Goal: Task Accomplishment & Management: Manage account settings

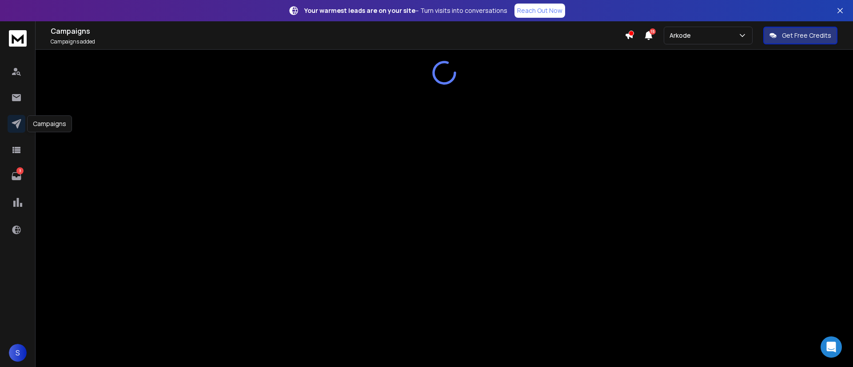
click at [18, 123] on icon at bounding box center [16, 123] width 9 height 9
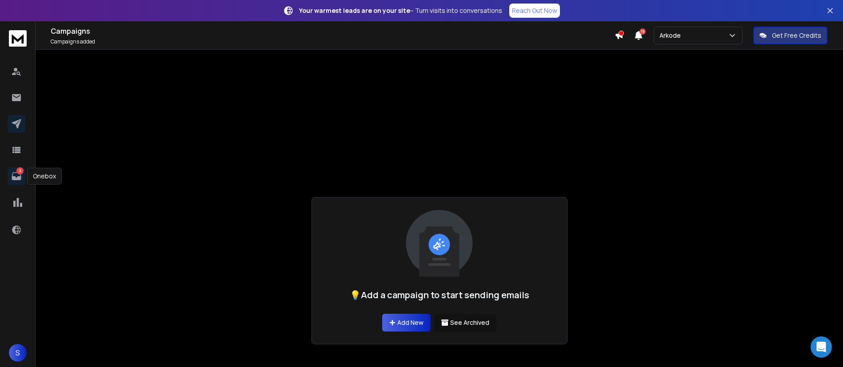
click at [19, 182] on link "3" at bounding box center [17, 177] width 18 height 18
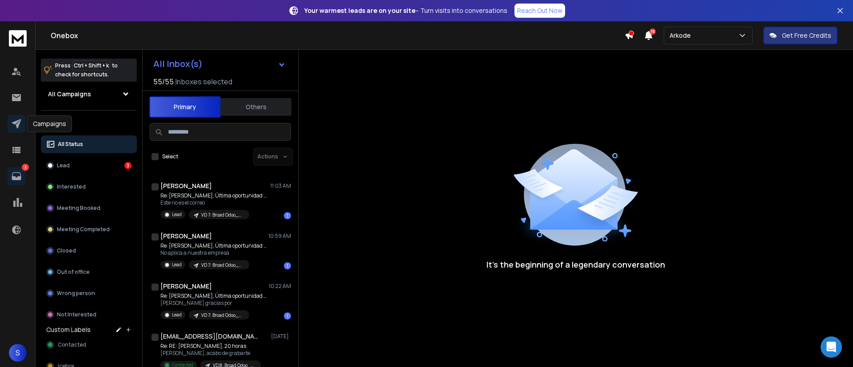
click at [16, 120] on icon at bounding box center [16, 124] width 11 height 11
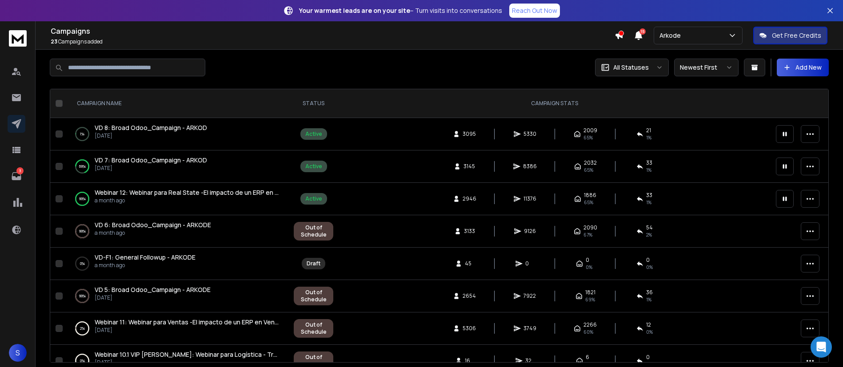
click at [806, 136] on icon "button" at bounding box center [810, 134] width 9 height 9
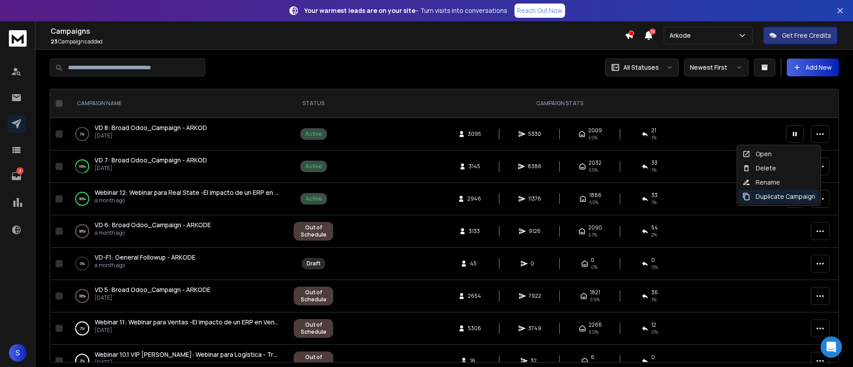
click at [792, 196] on div "Duplicate Campaign" at bounding box center [779, 196] width 73 height 9
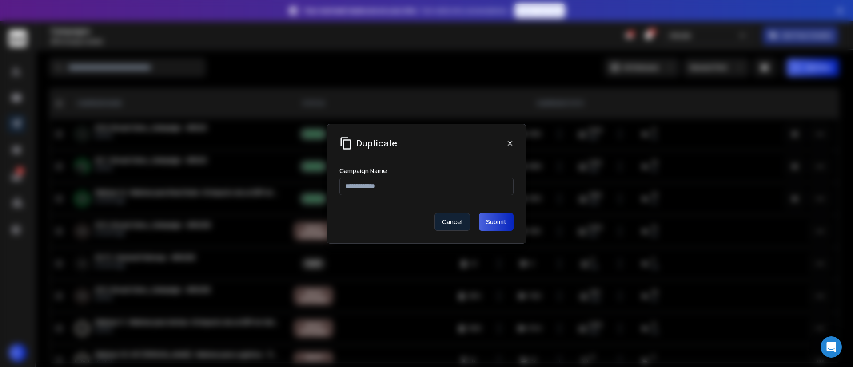
click at [451, 222] on p "Cancel" at bounding box center [453, 222] width 36 height 18
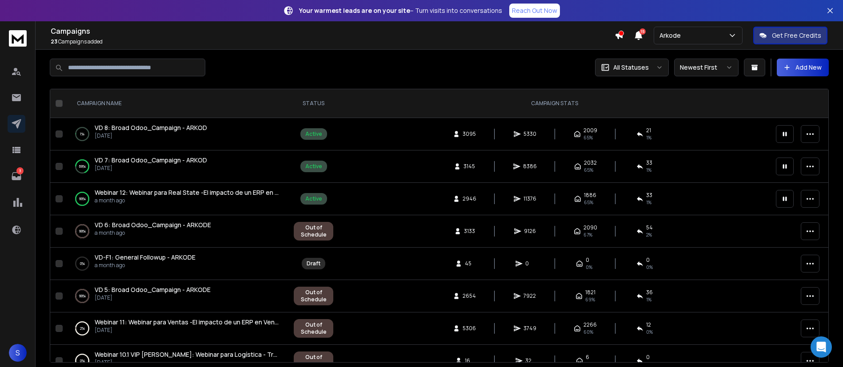
click at [130, 133] on p "[DATE]" at bounding box center [151, 135] width 112 height 7
click at [124, 128] on span "VD 8: Broad Odoo_Campaign - ARKOD" at bounding box center [151, 128] width 112 height 8
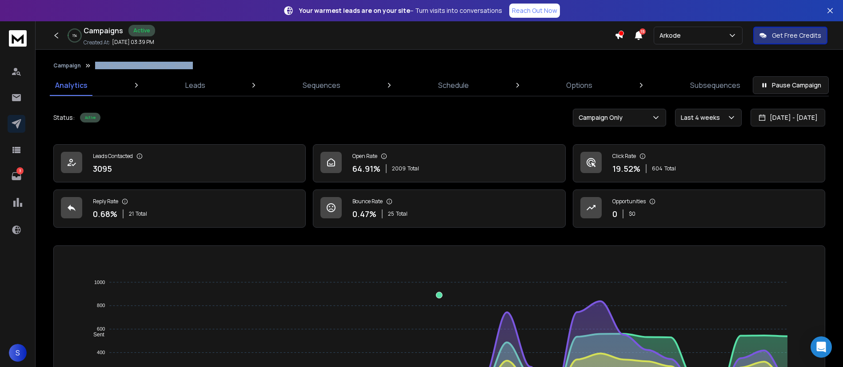
drag, startPoint x: 190, startPoint y: 61, endPoint x: 92, endPoint y: 69, distance: 98.1
click at [92, 69] on div "Campaign VD 8: Broad Odoo_Campaign - ARKOD" at bounding box center [439, 66] width 779 height 14
copy p "VD 8: Broad Odoo_Campaign - ARKOD"
click at [55, 34] on icon at bounding box center [56, 36] width 8 height 8
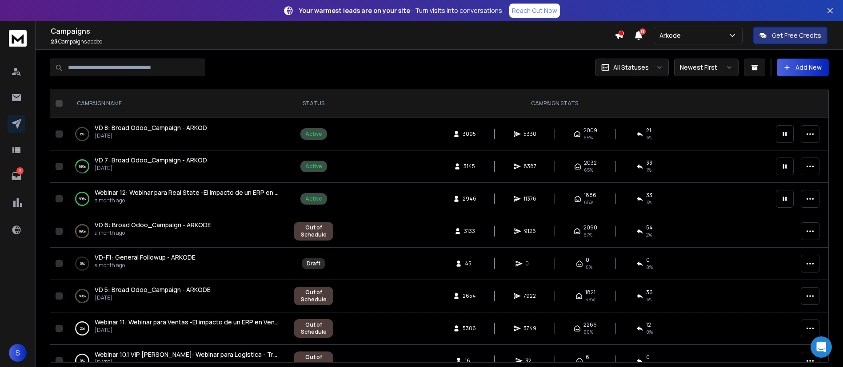
click at [806, 133] on icon "button" at bounding box center [810, 134] width 9 height 9
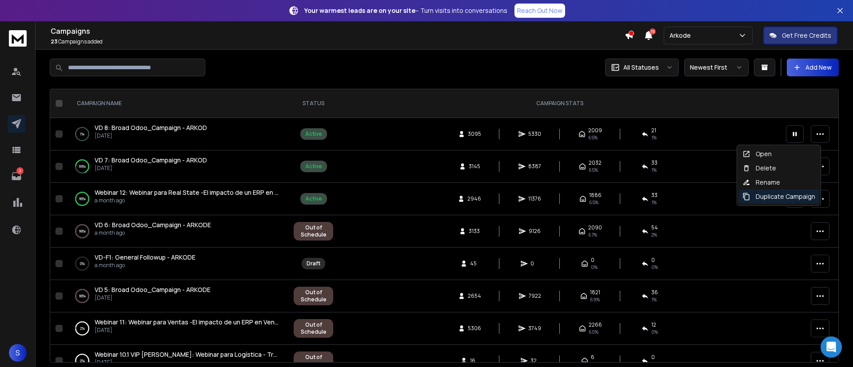
click at [781, 194] on div "Duplicate Campaign" at bounding box center [779, 196] width 73 height 9
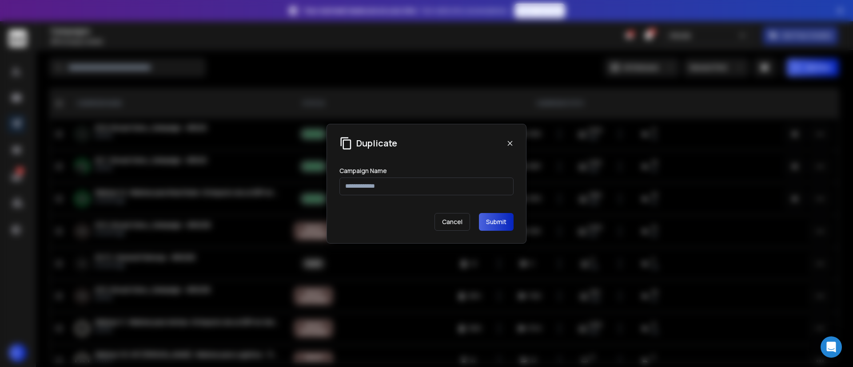
click at [395, 187] on input "text" at bounding box center [426, 187] width 174 height 18
paste input "**********"
click at [357, 185] on input "**********" at bounding box center [426, 187] width 174 height 18
click at [349, 188] on input "**********" at bounding box center [426, 187] width 174 height 18
click at [350, 186] on input "**********" at bounding box center [426, 187] width 174 height 18
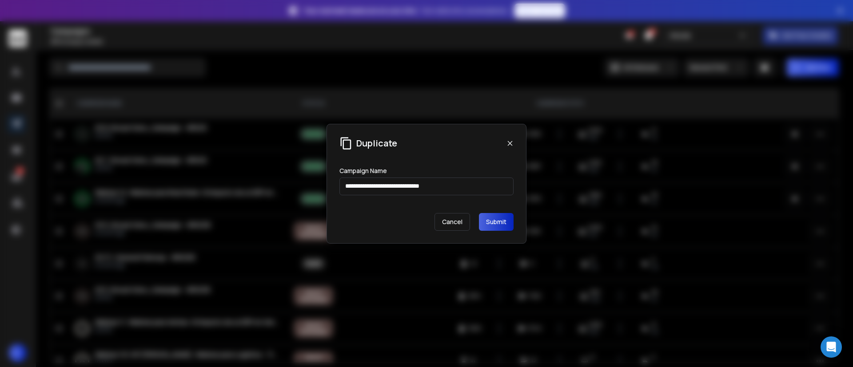
click at [351, 186] on input "**********" at bounding box center [426, 187] width 174 height 18
click at [355, 186] on input "**********" at bounding box center [426, 187] width 174 height 18
click at [357, 183] on input "**********" at bounding box center [426, 187] width 174 height 18
drag, startPoint x: 359, startPoint y: 186, endPoint x: 428, endPoint y: 188, distance: 68.9
click at [428, 188] on input "**********" at bounding box center [426, 187] width 174 height 18
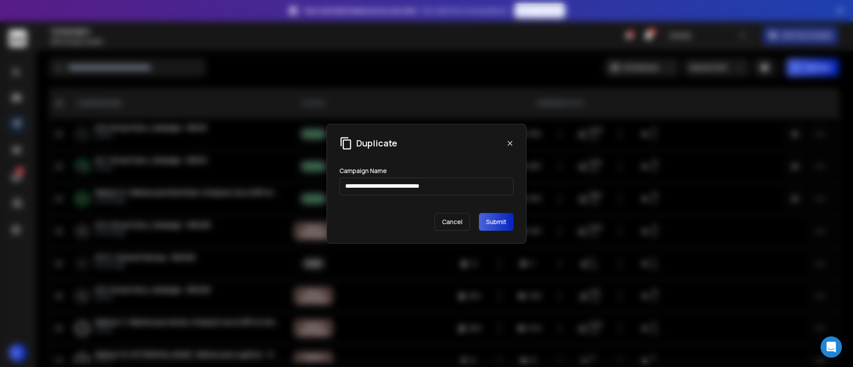
click at [448, 189] on input "**********" at bounding box center [426, 187] width 174 height 18
drag, startPoint x: 432, startPoint y: 188, endPoint x: 462, endPoint y: 187, distance: 29.8
click at [462, 187] on input "**********" at bounding box center [426, 187] width 174 height 18
drag, startPoint x: 434, startPoint y: 186, endPoint x: 456, endPoint y: 185, distance: 22.2
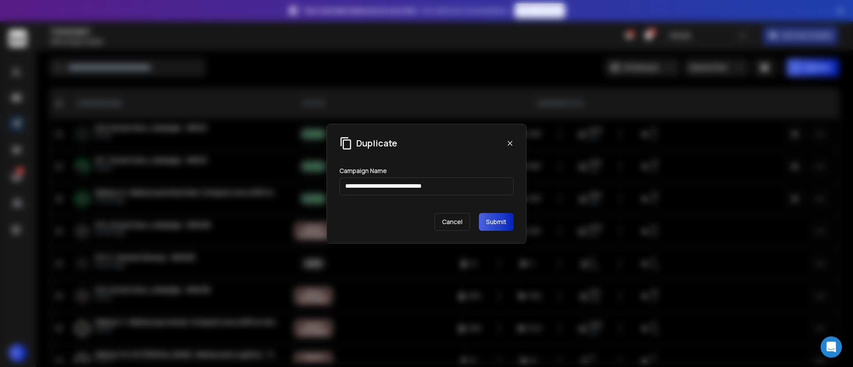
click at [456, 185] on input "**********" at bounding box center [426, 187] width 174 height 18
type input "**********"
click at [496, 221] on button "Submit" at bounding box center [496, 222] width 35 height 18
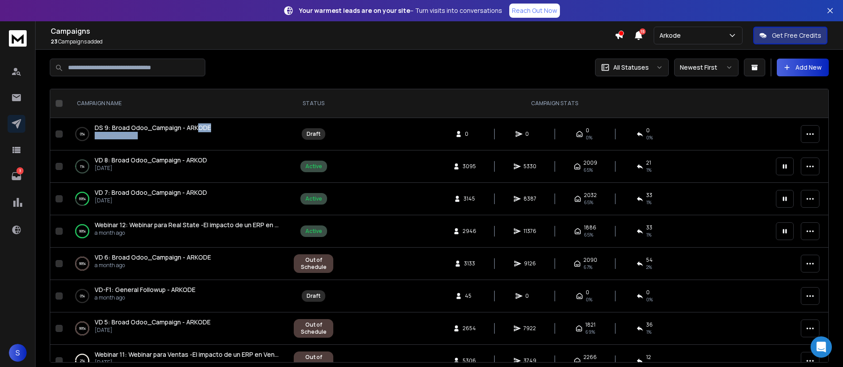
click at [194, 132] on div "DS 9: Broad Odoo_Campaign - ARKODE a few seconds ago" at bounding box center [153, 134] width 116 height 21
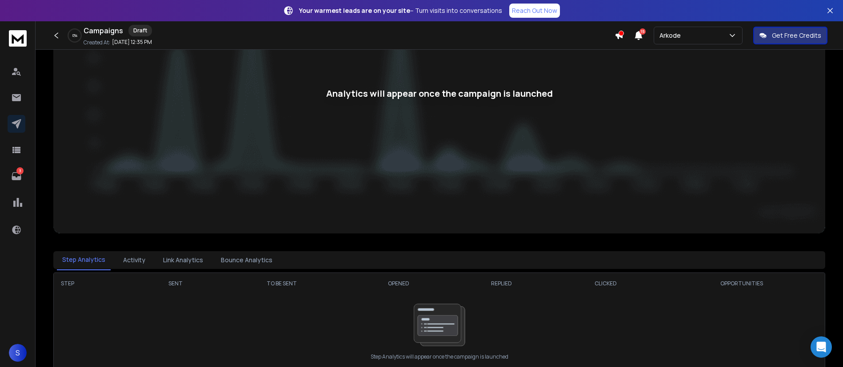
scroll to position [311, 0]
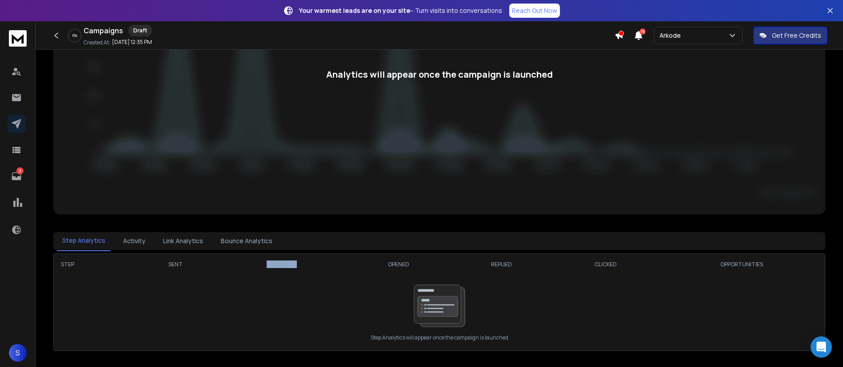
drag, startPoint x: 267, startPoint y: 264, endPoint x: 296, endPoint y: 261, distance: 29.0
click at [296, 261] on th "TO BE SENT" at bounding box center [282, 264] width 130 height 21
drag, startPoint x: 591, startPoint y: 264, endPoint x: 627, endPoint y: 263, distance: 36.9
click at [627, 263] on th "CLICKED" at bounding box center [606, 264] width 106 height 21
drag, startPoint x: 732, startPoint y: 260, endPoint x: 755, endPoint y: 274, distance: 26.3
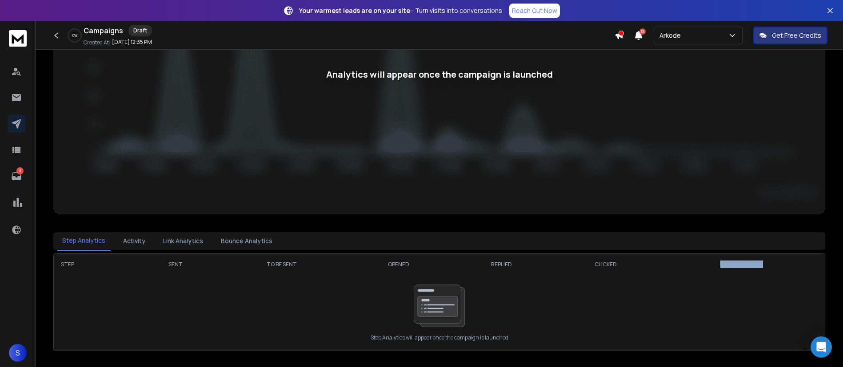
click at [773, 260] on th "OPPORTUNITIES" at bounding box center [742, 264] width 166 height 21
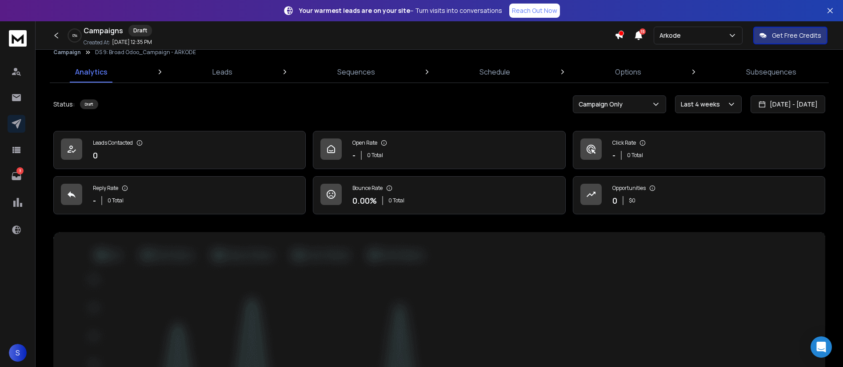
scroll to position [0, 0]
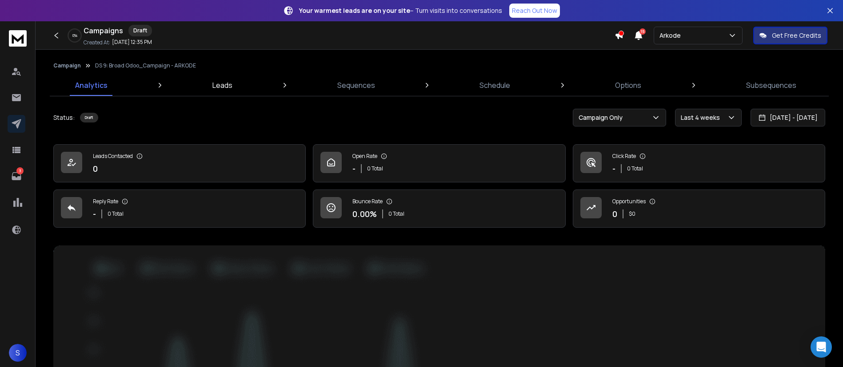
click at [220, 81] on p "Leads" at bounding box center [222, 85] width 20 height 11
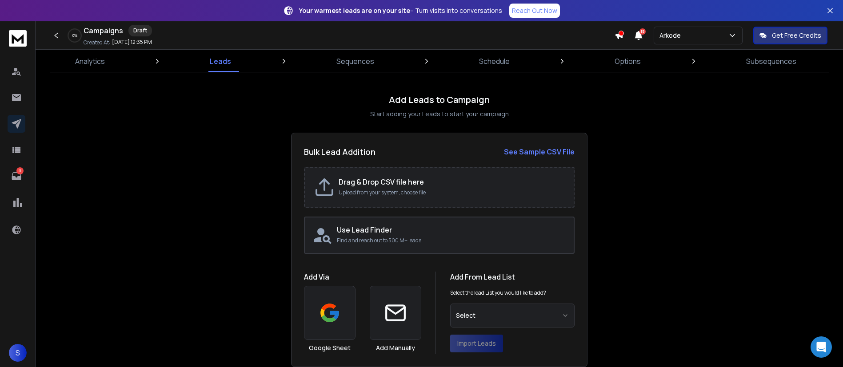
scroll to position [36, 0]
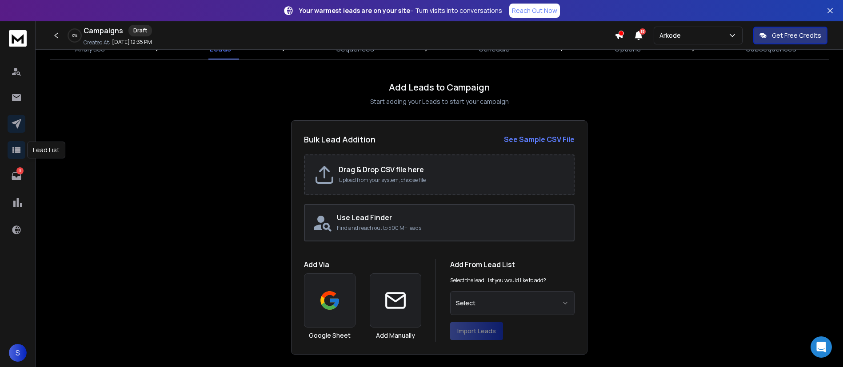
click at [11, 151] on icon at bounding box center [16, 150] width 11 height 11
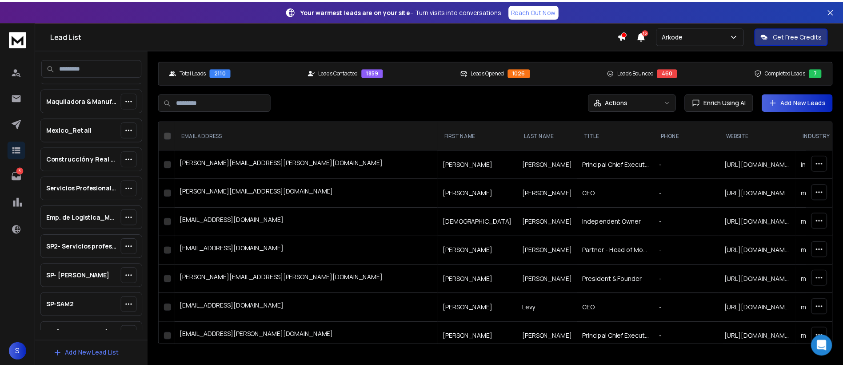
scroll to position [162, 0]
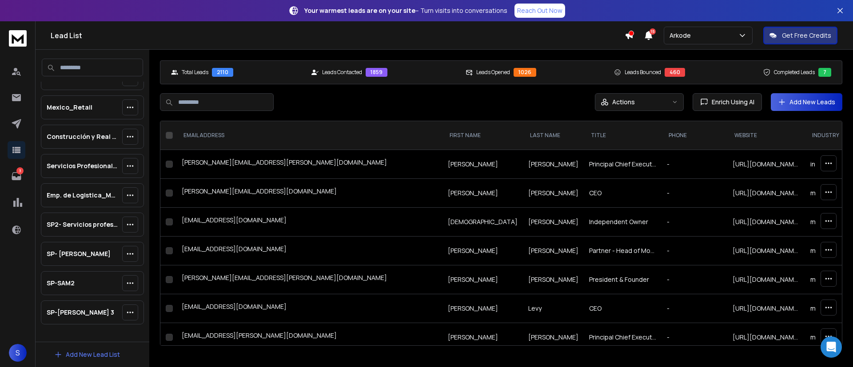
click at [94, 356] on button "Add New Lead List" at bounding box center [87, 355] width 80 height 18
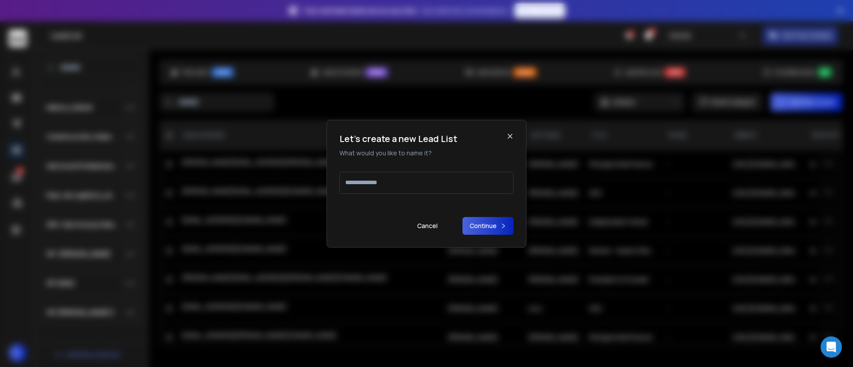
click at [374, 177] on input at bounding box center [426, 183] width 174 height 22
type input "**********"
click at [501, 218] on button "Continue" at bounding box center [488, 226] width 51 height 18
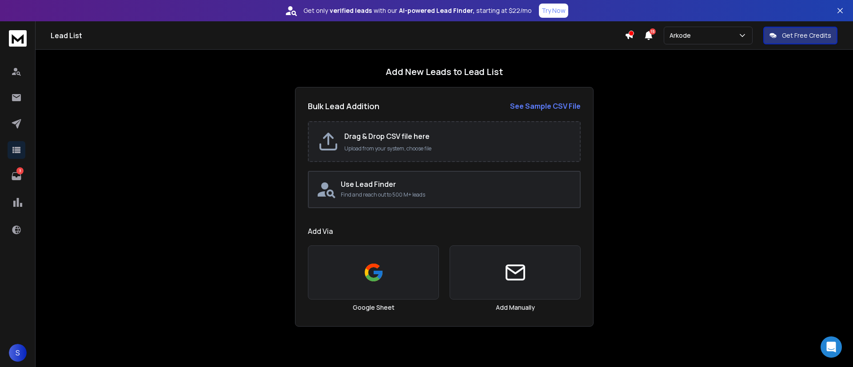
click at [370, 135] on h2 "Drag & Drop CSV file here" at bounding box center [457, 136] width 227 height 11
type input "**********"
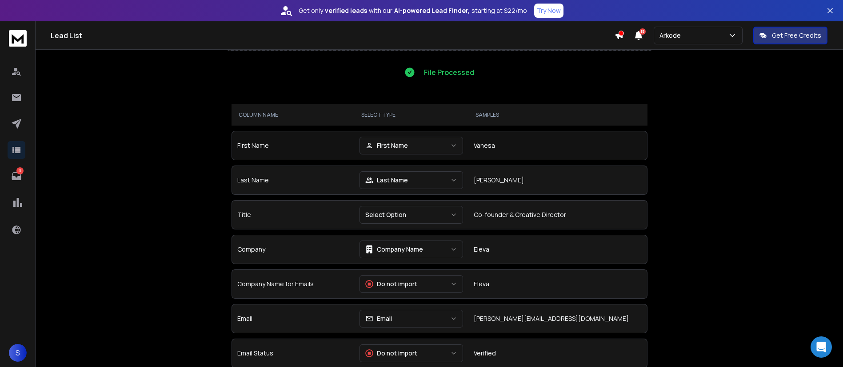
scroll to position [133, 0]
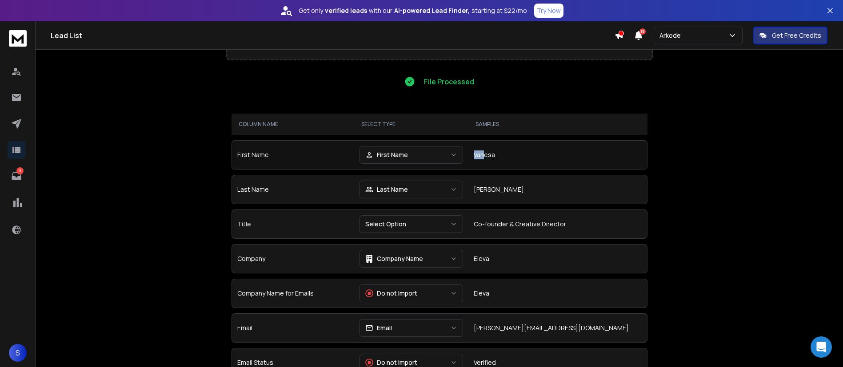
drag, startPoint x: 472, startPoint y: 155, endPoint x: 480, endPoint y: 156, distance: 8.6
click at [483, 156] on td "Vanesa" at bounding box center [557, 154] width 179 height 29
drag, startPoint x: 284, startPoint y: 157, endPoint x: 219, endPoint y: 149, distance: 65.8
click at [269, 152] on td "First Name" at bounding box center [293, 154] width 123 height 29
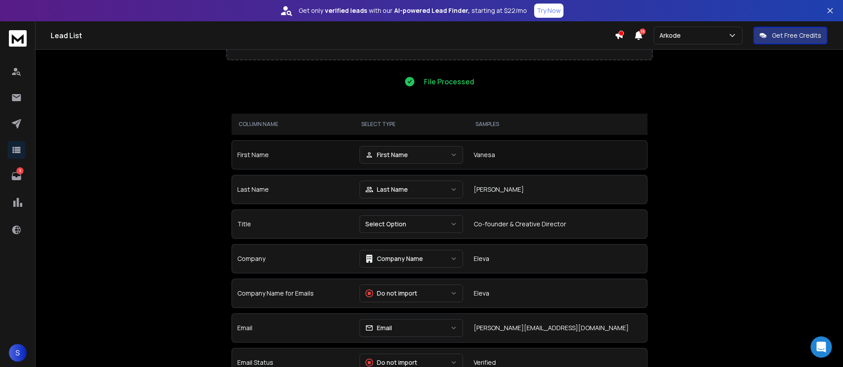
click at [404, 157] on div "First Name" at bounding box center [386, 155] width 43 height 9
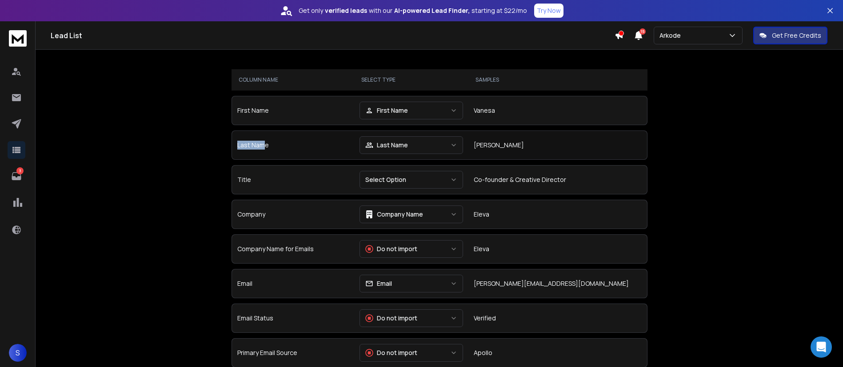
drag, startPoint x: 231, startPoint y: 149, endPoint x: 262, endPoint y: 144, distance: 31.5
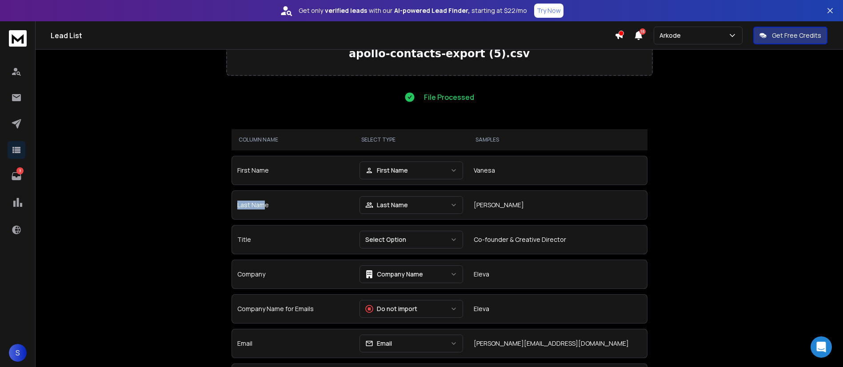
scroll to position [133, 0]
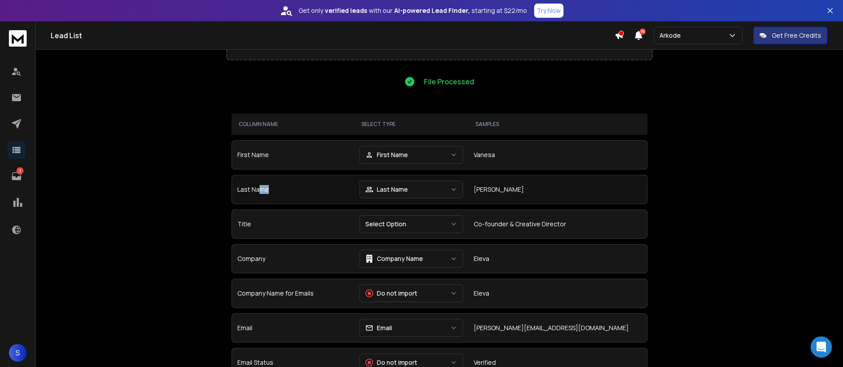
drag, startPoint x: 268, startPoint y: 189, endPoint x: 260, endPoint y: 189, distance: 8.0
click at [261, 189] on td "Last Name" at bounding box center [293, 189] width 123 height 29
drag, startPoint x: 232, startPoint y: 188, endPoint x: 271, endPoint y: 177, distance: 40.5
click at [271, 189] on td "Last Name" at bounding box center [293, 189] width 123 height 29
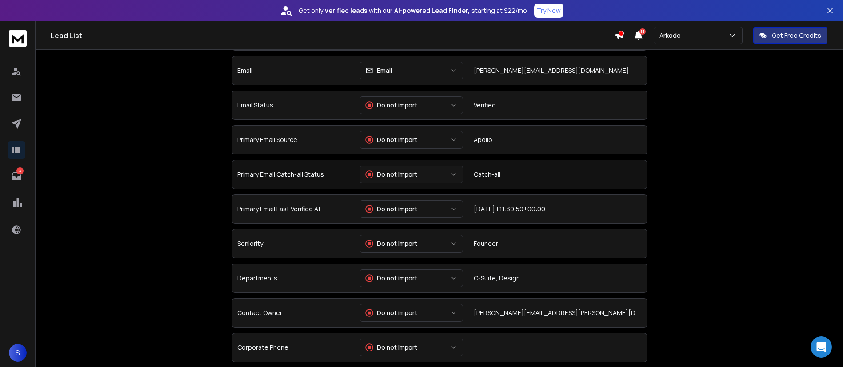
scroll to position [355, 0]
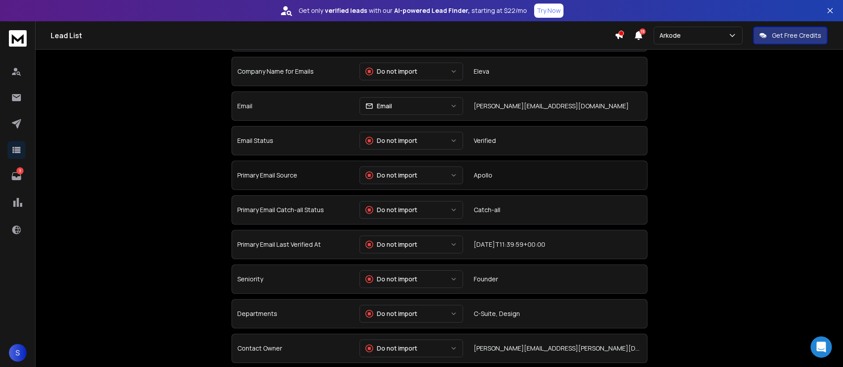
click at [401, 173] on div "Do not import" at bounding box center [391, 175] width 52 height 9
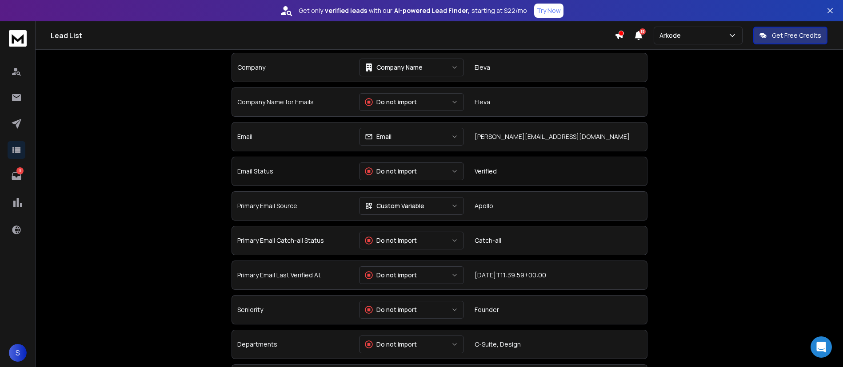
scroll to position [311, 0]
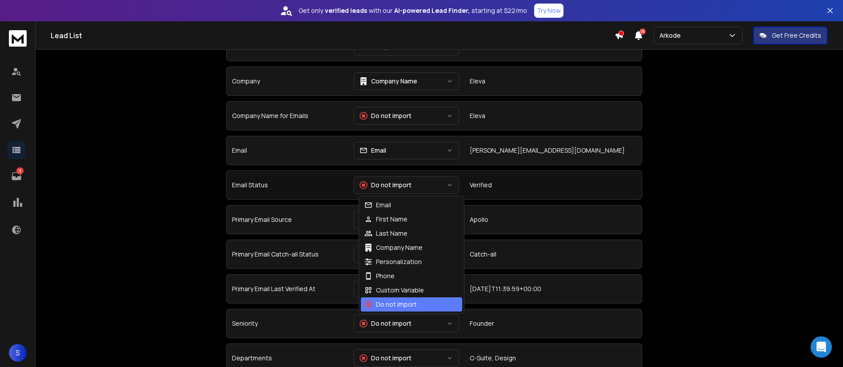
click at [443, 186] on button "Do not import" at bounding box center [406, 185] width 105 height 18
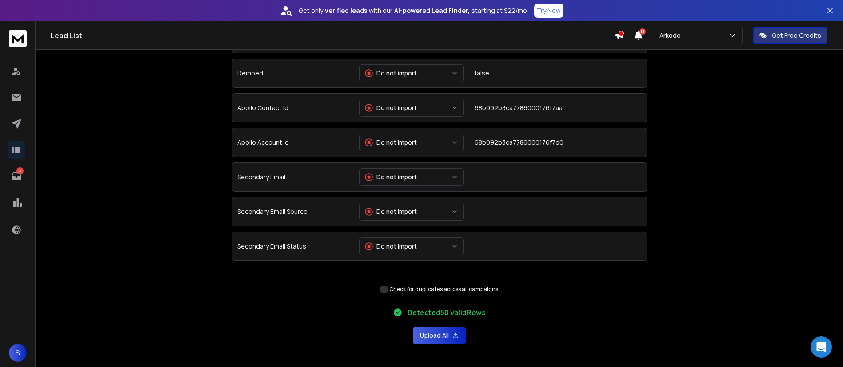
scroll to position [1711, 0]
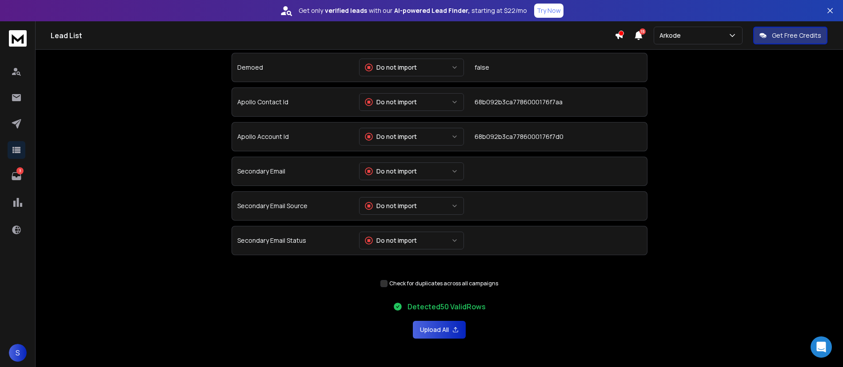
click at [384, 283] on button "Check for duplicates across all campaigns" at bounding box center [383, 283] width 7 height 7
drag, startPoint x: 406, startPoint y: 308, endPoint x: 442, endPoint y: 310, distance: 36.5
click at [419, 308] on p "Detected 50 Valid Rows" at bounding box center [446, 307] width 78 height 11
drag, startPoint x: 403, startPoint y: 307, endPoint x: 488, endPoint y: 305, distance: 84.4
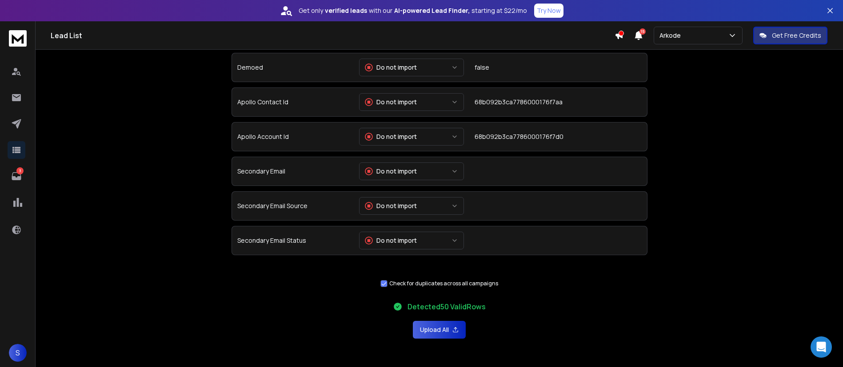
click at [15, 151] on icon at bounding box center [16, 150] width 8 height 6
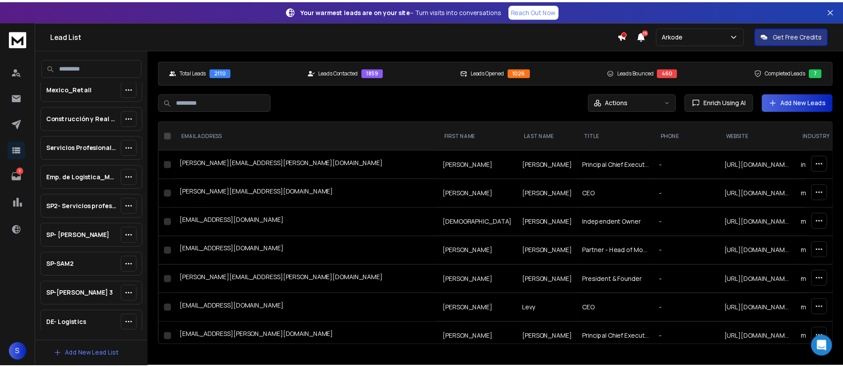
scroll to position [192, 0]
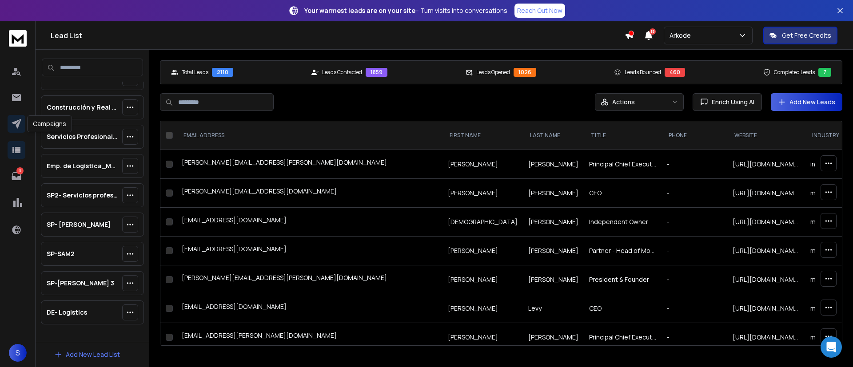
click at [17, 121] on icon at bounding box center [16, 123] width 9 height 9
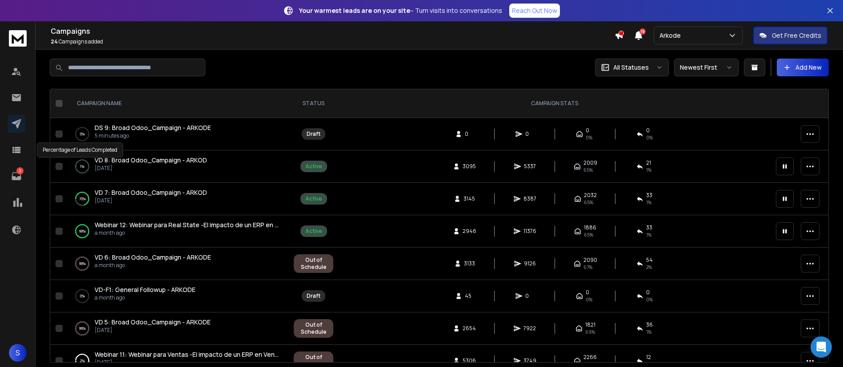
click at [107, 135] on p "5 minutes ago" at bounding box center [153, 135] width 116 height 7
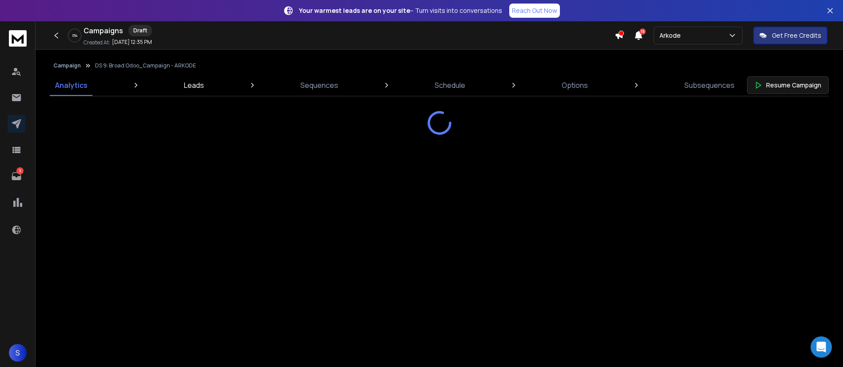
click at [181, 80] on link "Leads" at bounding box center [194, 85] width 31 height 21
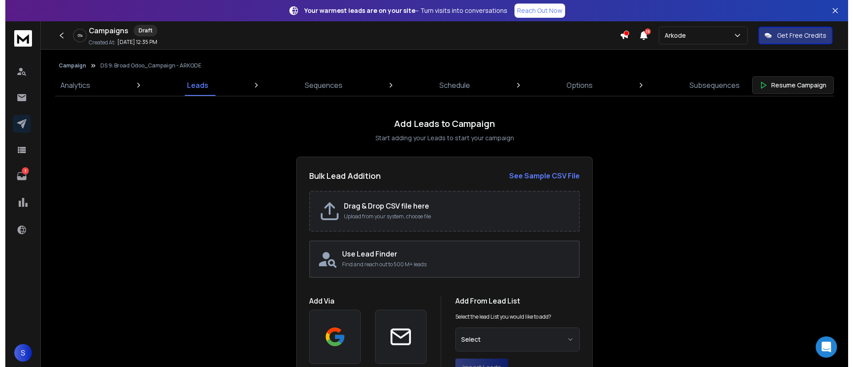
scroll to position [36, 0]
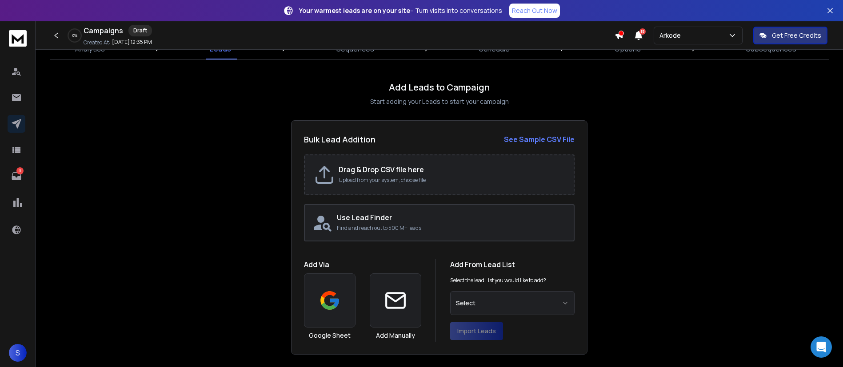
click at [555, 292] on button "Select" at bounding box center [512, 304] width 124 height 24
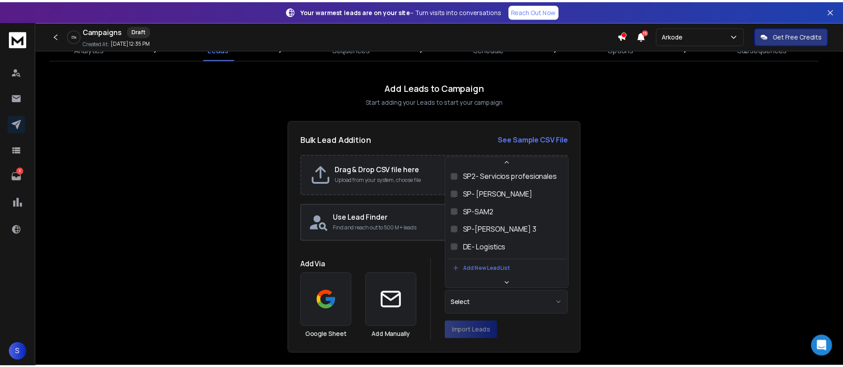
scroll to position [184, 0]
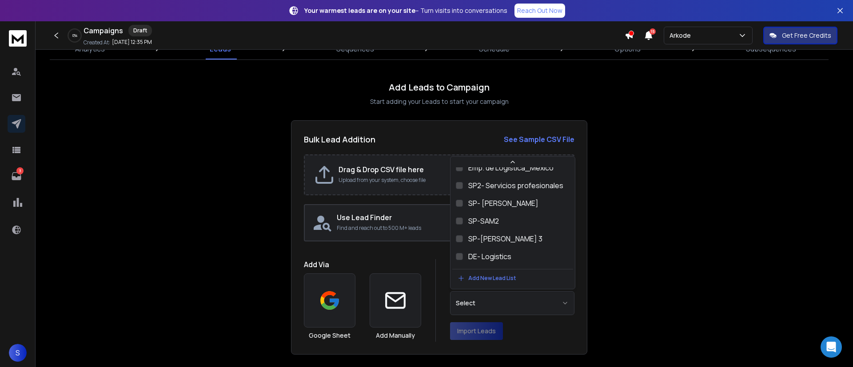
click at [461, 256] on button "button" at bounding box center [459, 256] width 7 height 7
click at [595, 296] on div "Add Leads to Campaign Start adding your Leads to start your campaign Bulk Lead …" at bounding box center [439, 213] width 772 height 283
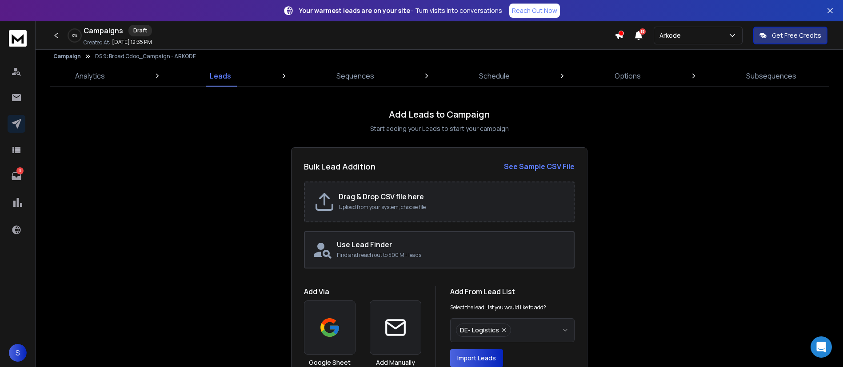
scroll to position [0, 0]
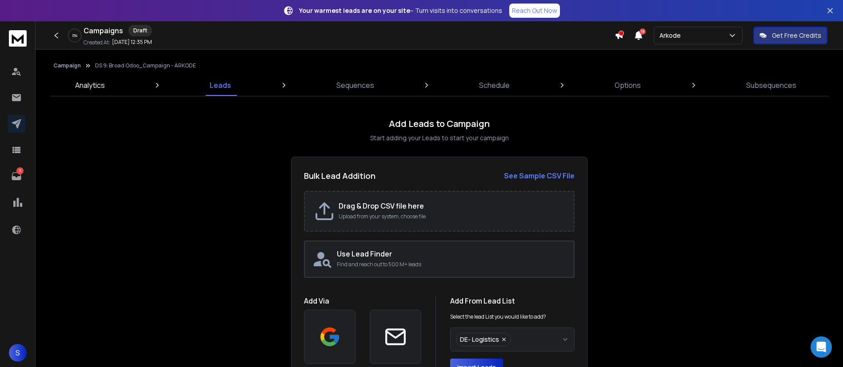
click at [84, 90] on p "Analytics" at bounding box center [90, 85] width 30 height 11
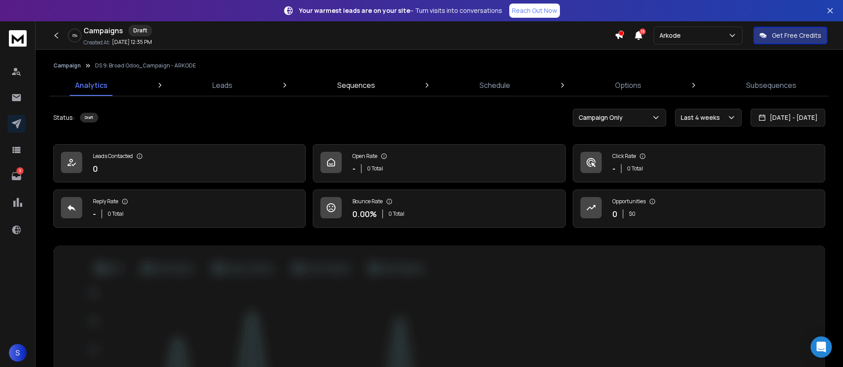
click at [359, 81] on p "Sequences" at bounding box center [356, 85] width 38 height 11
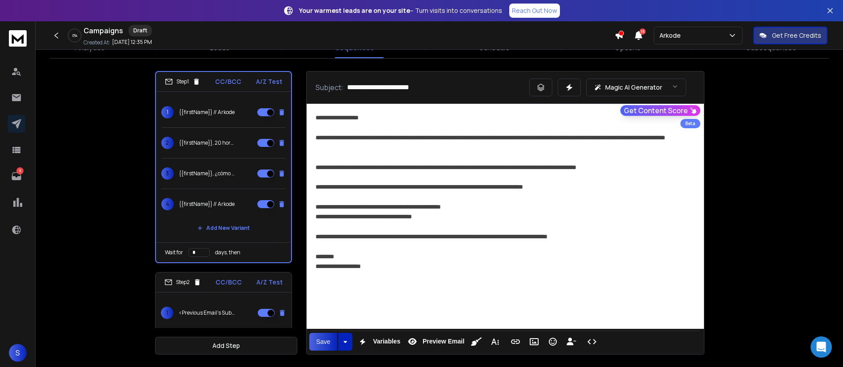
click at [190, 111] on p "{{firstName}} // Arkode" at bounding box center [207, 112] width 56 height 7
click at [204, 116] on div "1 {{firstName}} // Arkode" at bounding box center [197, 112] width 73 height 12
click at [216, 140] on p "{{firstName}}, 20 horas que podrías recuperar esta semana" at bounding box center [207, 143] width 57 height 7
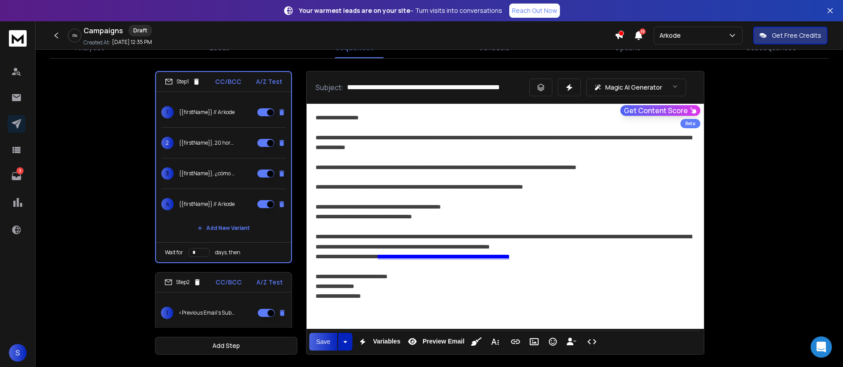
click at [219, 171] on p "{{firstName}}, ¿cómo optimizar sin invertir más?" at bounding box center [207, 173] width 57 height 7
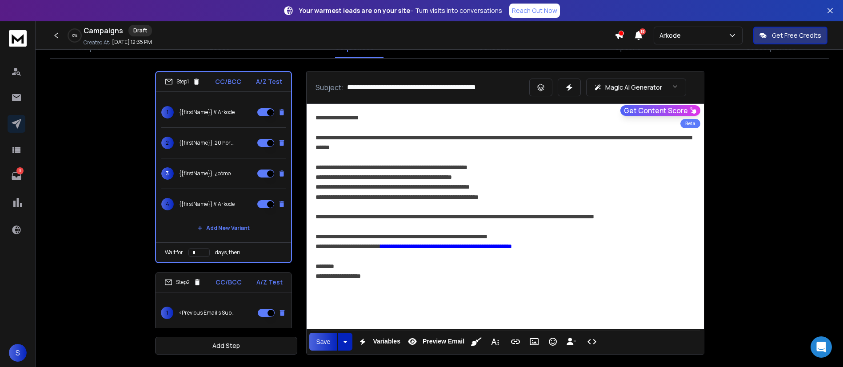
click at [221, 205] on p "{{firstName}} // Arkode" at bounding box center [207, 204] width 56 height 7
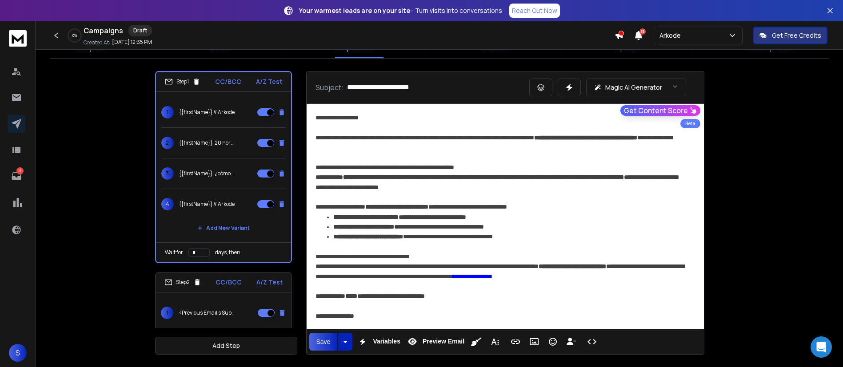
click at [313, 118] on div "**********" at bounding box center [505, 214] width 397 height 220
click at [219, 112] on p "{{firstName}} // Arkode" at bounding box center [207, 112] width 56 height 7
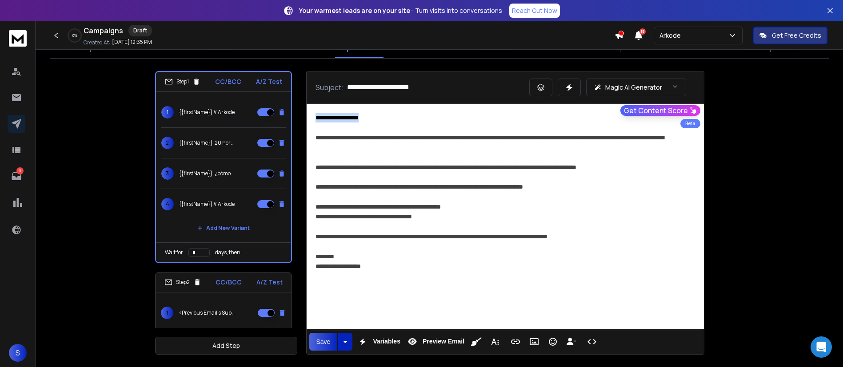
drag, startPoint x: 316, startPoint y: 115, endPoint x: 405, endPoint y: 118, distance: 89.8
click at [407, 116] on div "**********" at bounding box center [505, 118] width 379 height 10
drag, startPoint x: 336, startPoint y: 147, endPoint x: 481, endPoint y: 147, distance: 144.4
click at [481, 147] on div "**********" at bounding box center [505, 143] width 379 height 20
drag, startPoint x: 313, startPoint y: 237, endPoint x: 504, endPoint y: 229, distance: 191.2
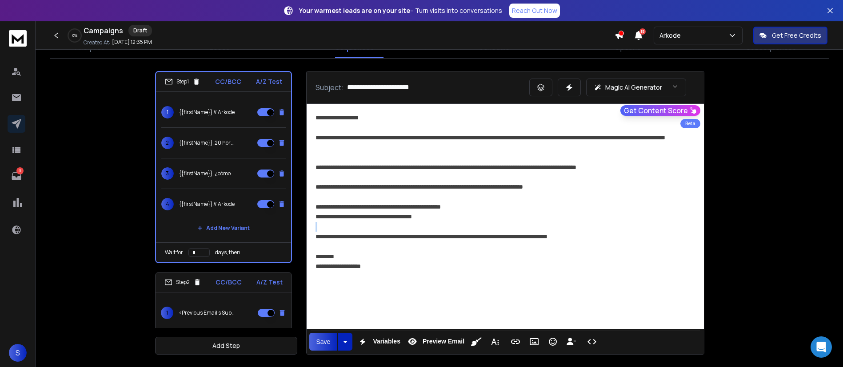
click at [504, 229] on div "**********" at bounding box center [505, 214] width 397 height 220
drag, startPoint x: 318, startPoint y: 218, endPoint x: 343, endPoint y: 218, distance: 25.3
click at [319, 218] on div "**********" at bounding box center [505, 217] width 379 height 10
drag, startPoint x: 343, startPoint y: 218, endPoint x: 423, endPoint y: 219, distance: 80.0
click at [423, 219] on div "**********" at bounding box center [505, 217] width 379 height 10
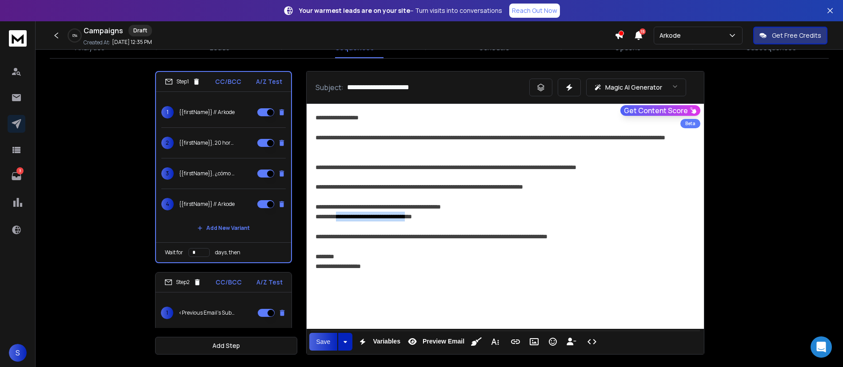
click at [209, 132] on div "2 {{firstName}}, 20 horas que podrías recuperar esta semana" at bounding box center [223, 143] width 124 height 31
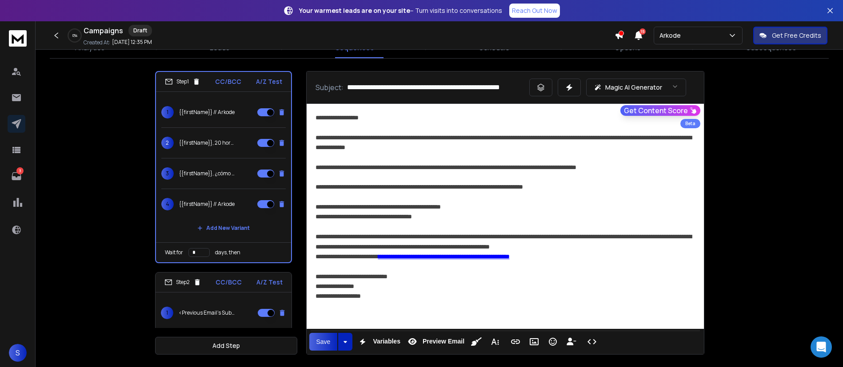
click at [192, 107] on div "1 {{firstName}} // Arkode" at bounding box center [197, 112] width 73 height 12
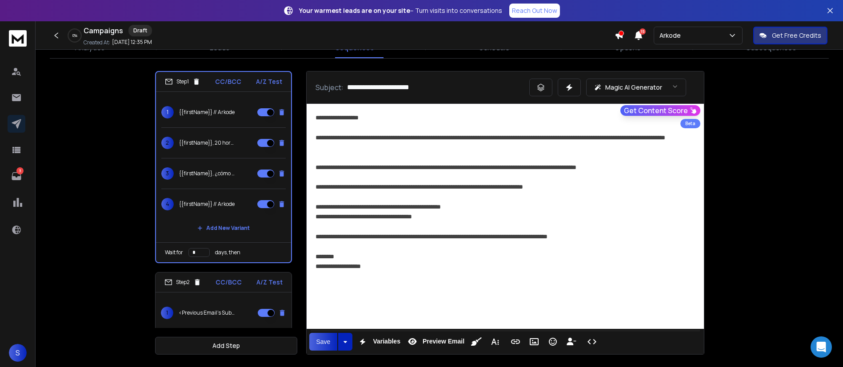
click at [192, 147] on div "2 {{firstName}}, 20 horas que podrías recuperar esta semana" at bounding box center [198, 143] width 75 height 12
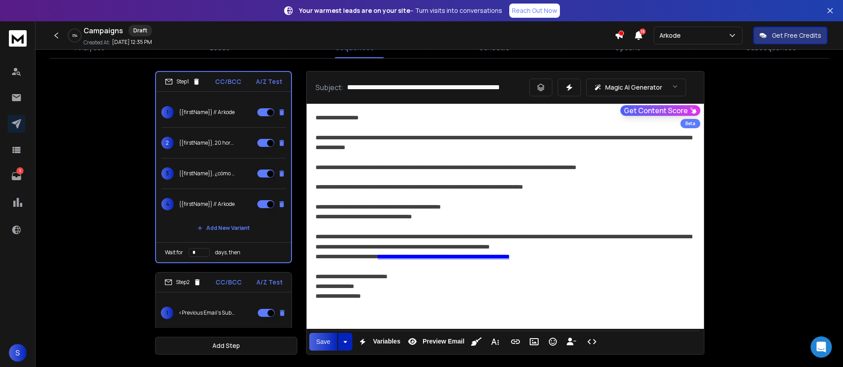
click at [213, 172] on p "{{firstName}}, ¿cómo optimizar sin invertir más?" at bounding box center [207, 173] width 57 height 7
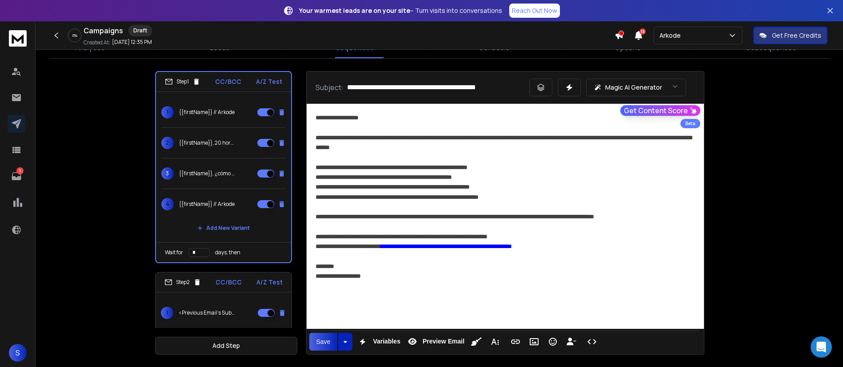
click at [217, 201] on p "{{firstName}} // Arkode" at bounding box center [207, 204] width 56 height 7
type input "**********"
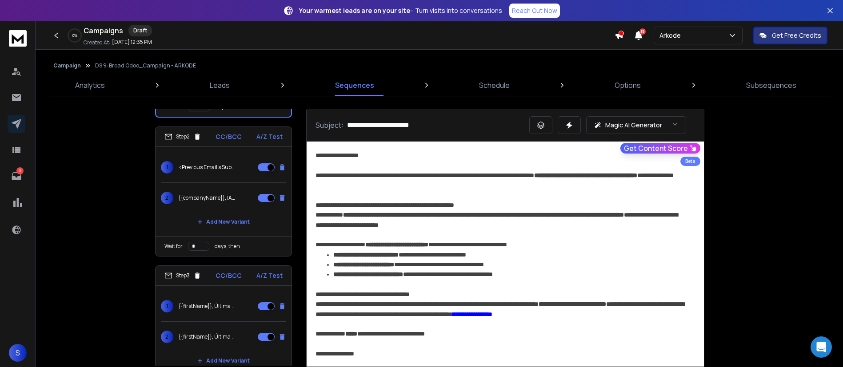
scroll to position [193, 0]
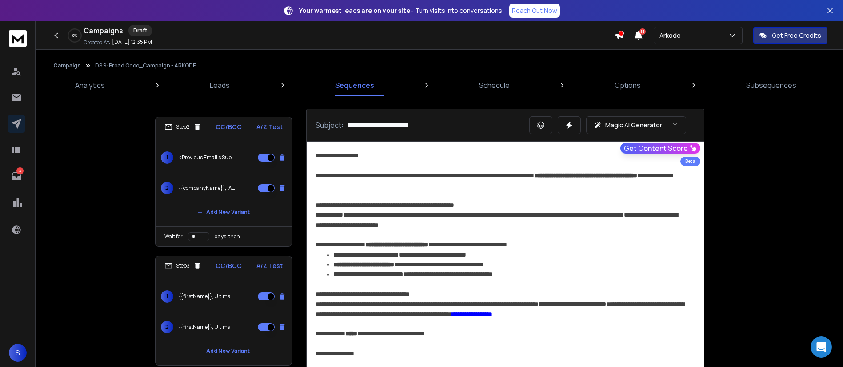
click at [174, 209] on div "Add New Variant" at bounding box center [223, 213] width 125 height 18
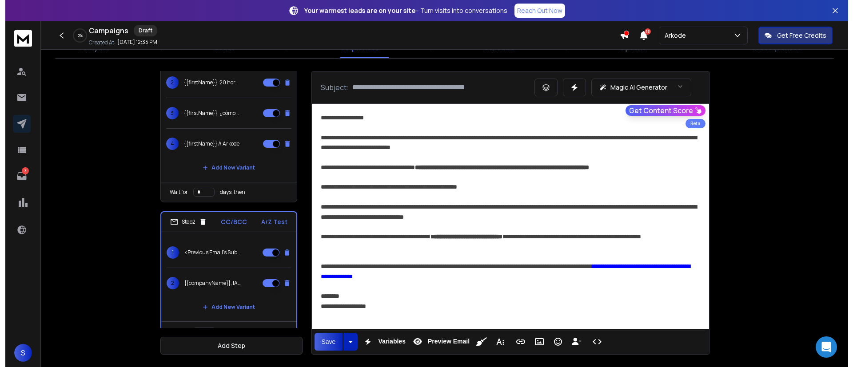
scroll to position [0, 0]
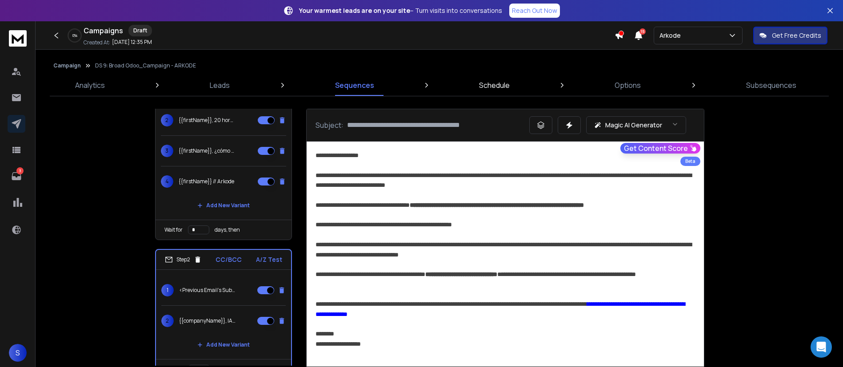
click at [502, 87] on p "Schedule" at bounding box center [494, 85] width 31 height 11
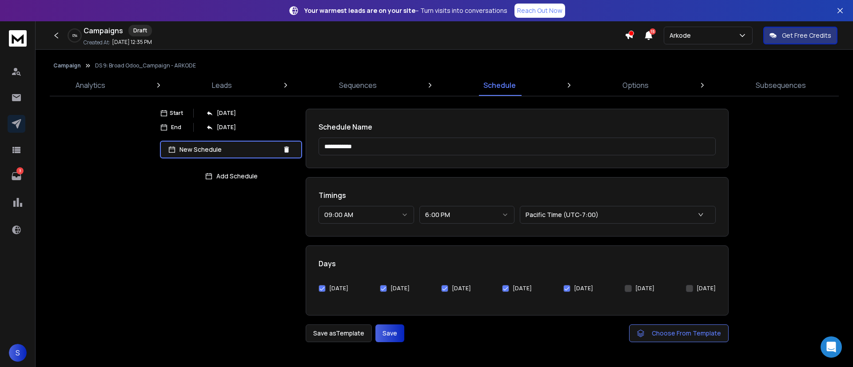
click at [236, 110] on p "[DATE]" at bounding box center [226, 113] width 19 height 7
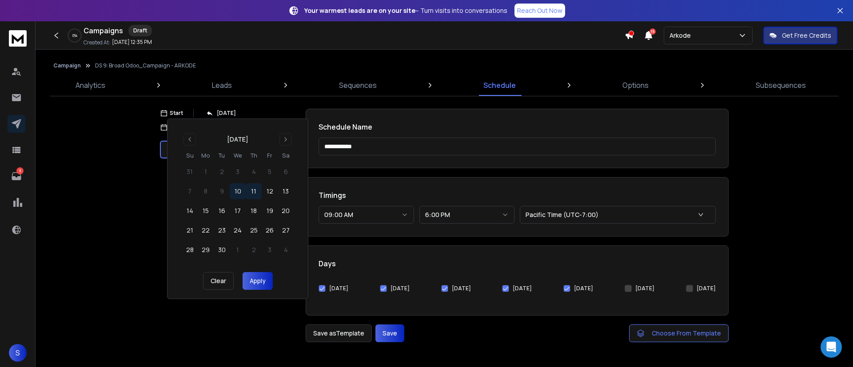
click at [257, 190] on button "11" at bounding box center [254, 192] width 16 height 16
click at [261, 280] on button "Apply" at bounding box center [258, 281] width 30 height 18
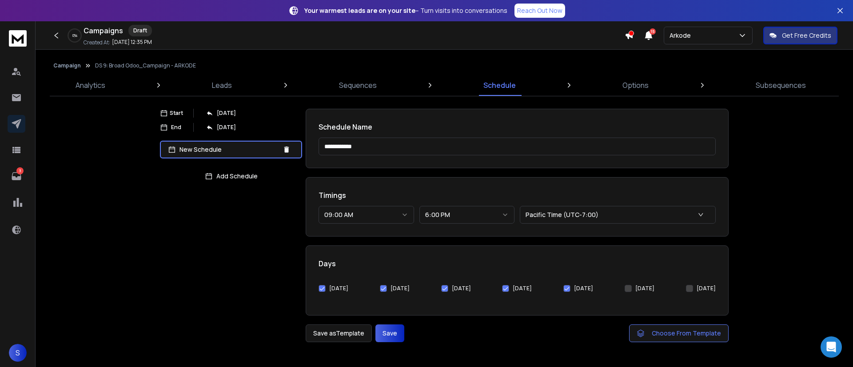
click at [234, 129] on p "[DATE]" at bounding box center [226, 127] width 19 height 7
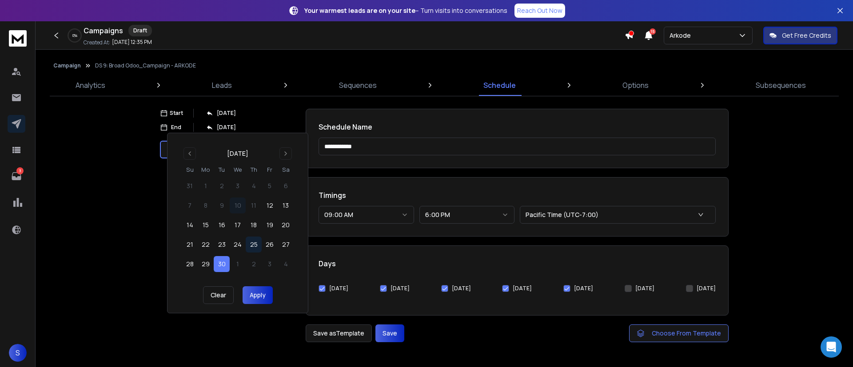
click at [252, 247] on button "25" at bounding box center [254, 245] width 16 height 16
click at [263, 296] on button "Apply" at bounding box center [258, 296] width 30 height 18
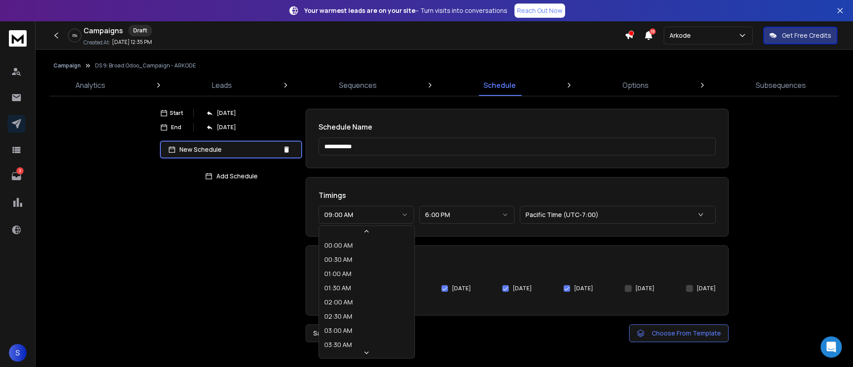
click at [355, 216] on button "09:00 AM" at bounding box center [367, 215] width 96 height 18
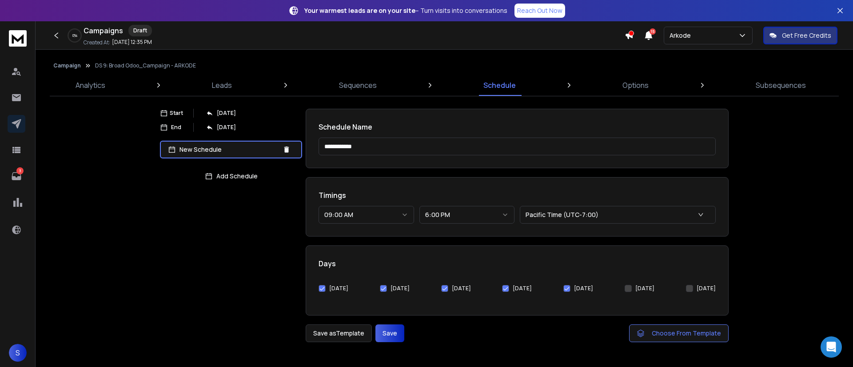
click at [521, 228] on div "Timings 09:00 AM ******** ******** ******** ******** ******** ******** ********…" at bounding box center [517, 207] width 423 height 60
click at [388, 330] on button "Save" at bounding box center [389, 334] width 29 height 18
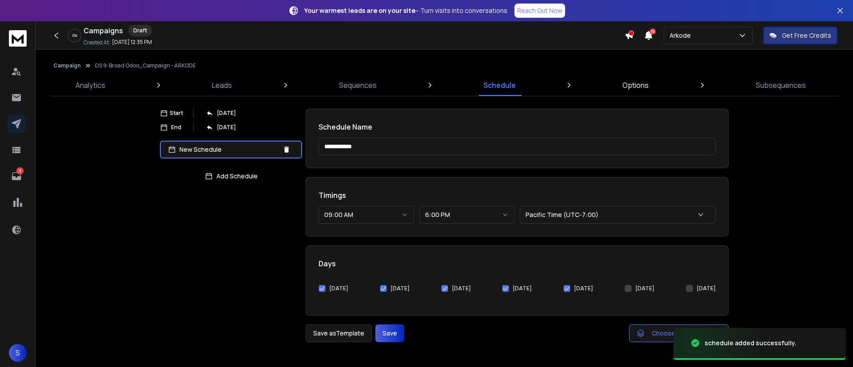
click at [645, 84] on p "Options" at bounding box center [636, 85] width 26 height 11
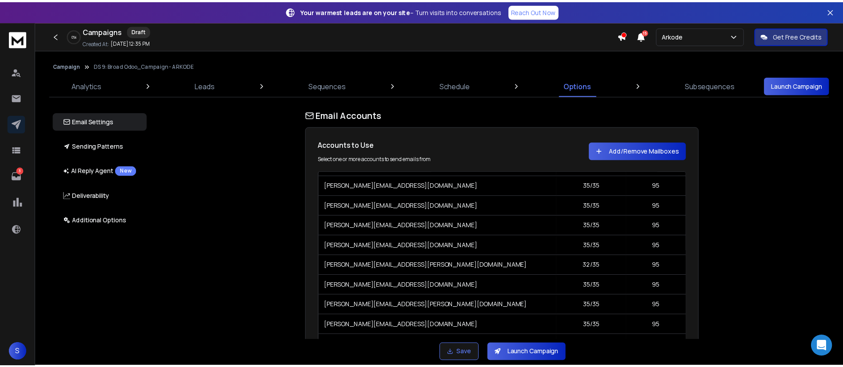
scroll to position [444, 0]
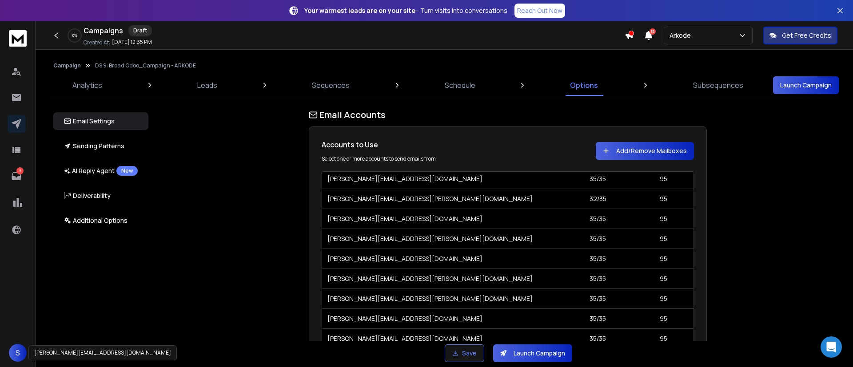
click at [19, 348] on span "S" at bounding box center [18, 353] width 18 height 18
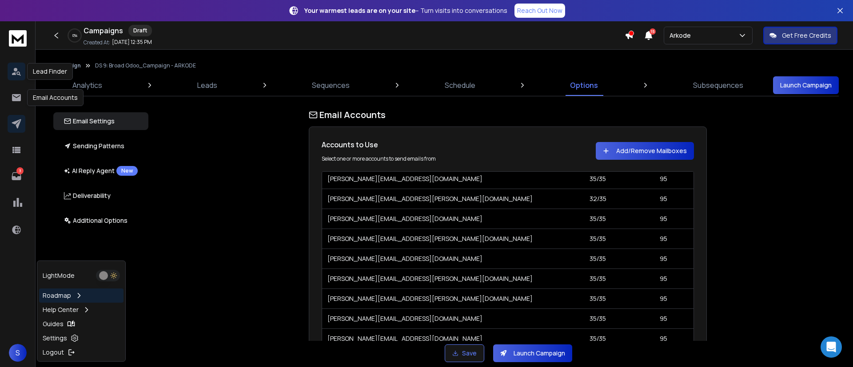
click at [19, 73] on icon at bounding box center [16, 71] width 11 height 11
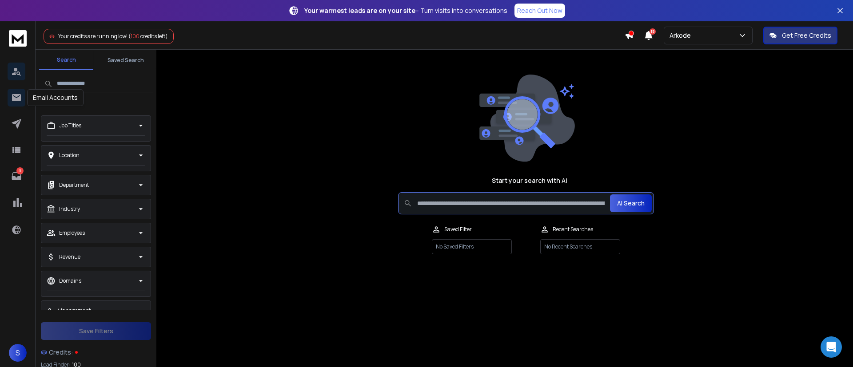
click at [15, 93] on icon at bounding box center [16, 97] width 11 height 11
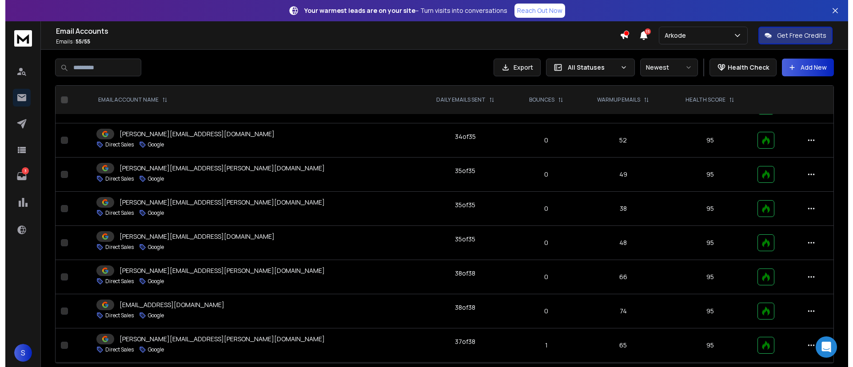
scroll to position [1640, 0]
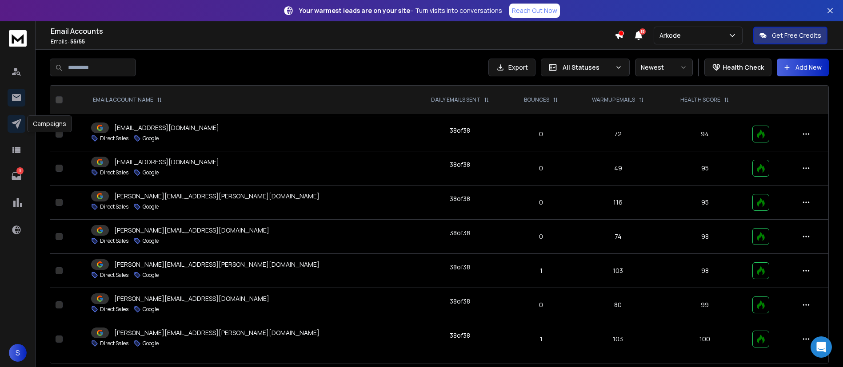
click at [15, 125] on icon at bounding box center [16, 124] width 11 height 11
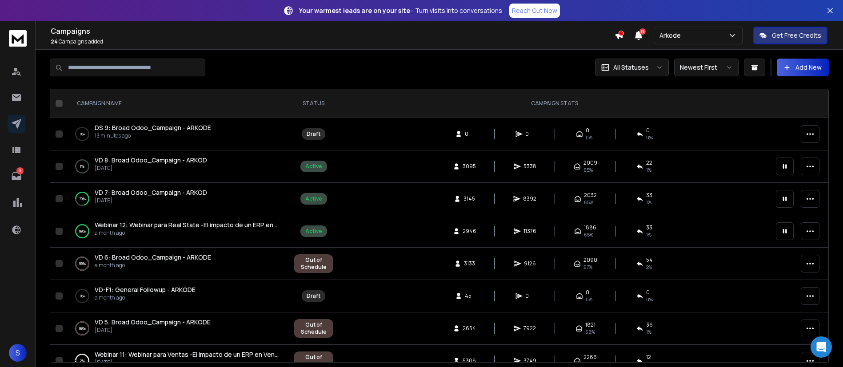
click at [212, 127] on div "0 % DS 9: Broad Odoo_Campaign - ARKODE 13 minutes ago" at bounding box center [177, 134] width 204 height 21
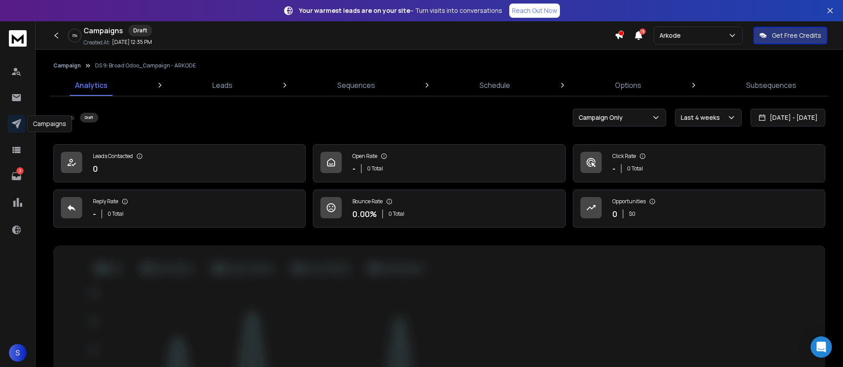
click at [12, 122] on icon at bounding box center [16, 124] width 11 height 11
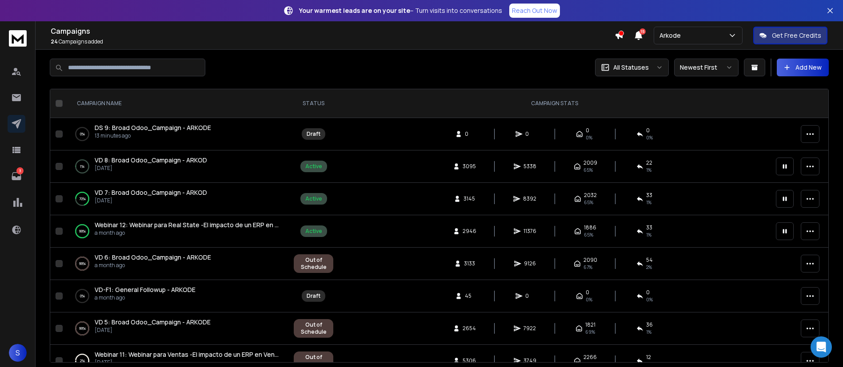
click at [159, 134] on p "13 minutes ago" at bounding box center [153, 135] width 116 height 7
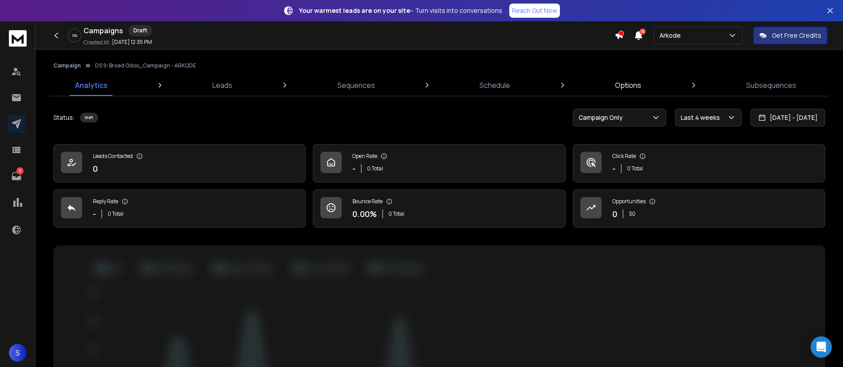
click at [639, 80] on p "Options" at bounding box center [628, 85] width 26 height 11
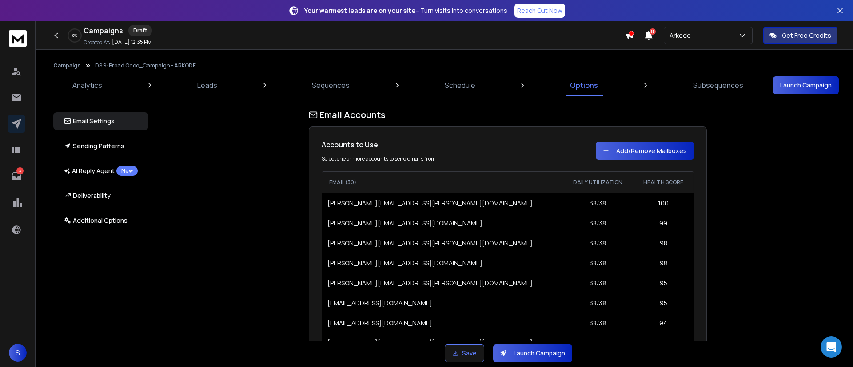
click at [663, 146] on button "Add/Remove Mailboxes" at bounding box center [645, 151] width 98 height 18
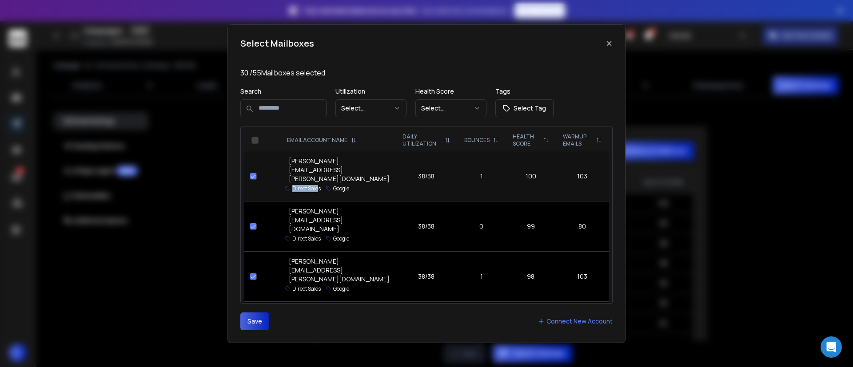
drag, startPoint x: 291, startPoint y: 169, endPoint x: 319, endPoint y: 170, distance: 28.4
click at [319, 185] on div "Direct Sales" at bounding box center [303, 188] width 36 height 7
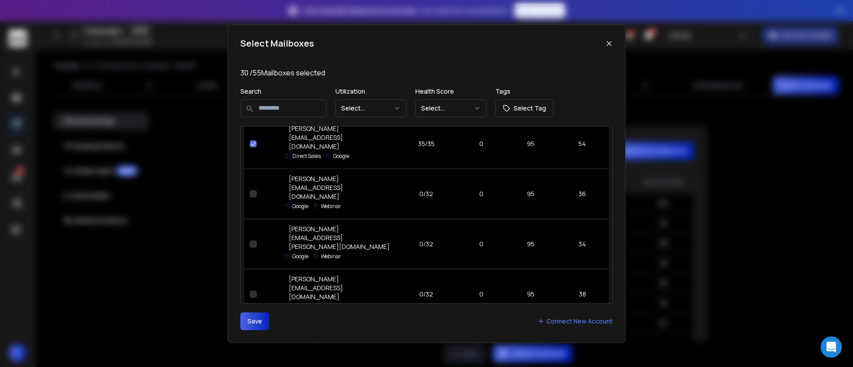
scroll to position [1497, 0]
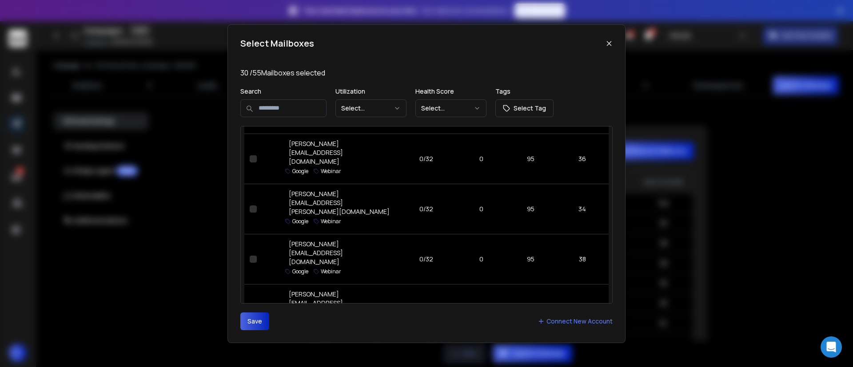
drag, startPoint x: 363, startPoint y: 174, endPoint x: 390, endPoint y: 174, distance: 26.7
click at [609, 37] on div "Select Mailboxes" at bounding box center [426, 43] width 372 height 12
click at [609, 39] on div "Select Mailboxes" at bounding box center [426, 43] width 372 height 12
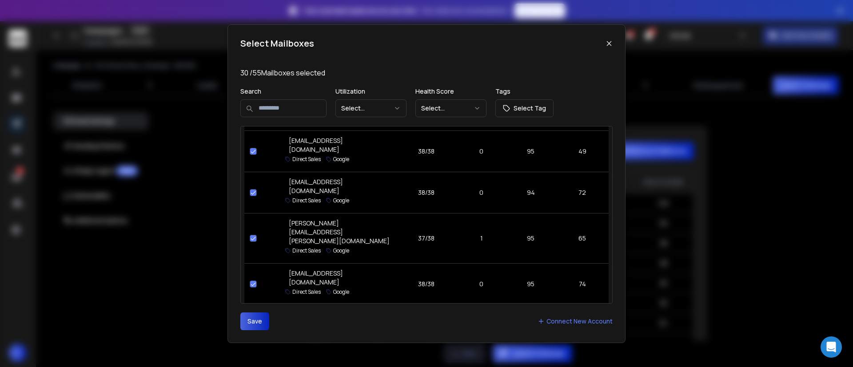
scroll to position [208, 0]
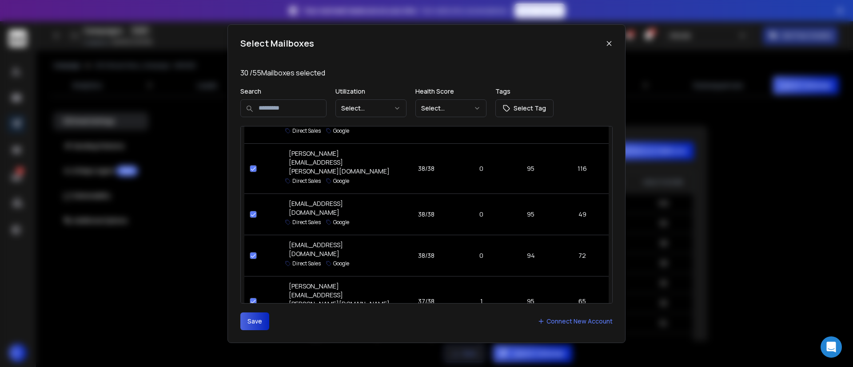
click at [608, 40] on icon at bounding box center [609, 43] width 7 height 7
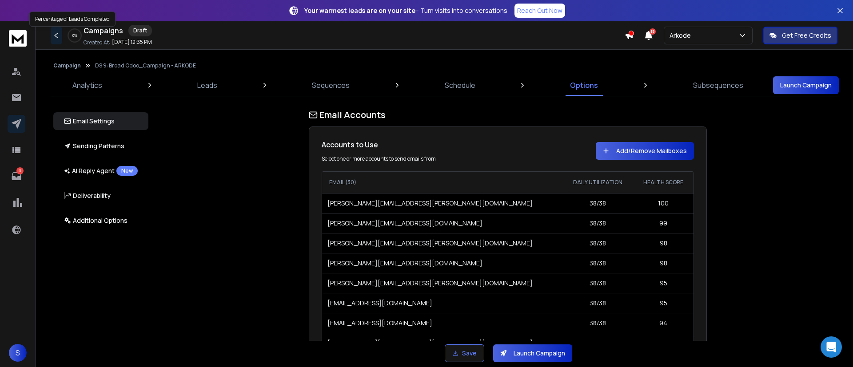
click at [55, 32] on icon at bounding box center [56, 36] width 8 height 8
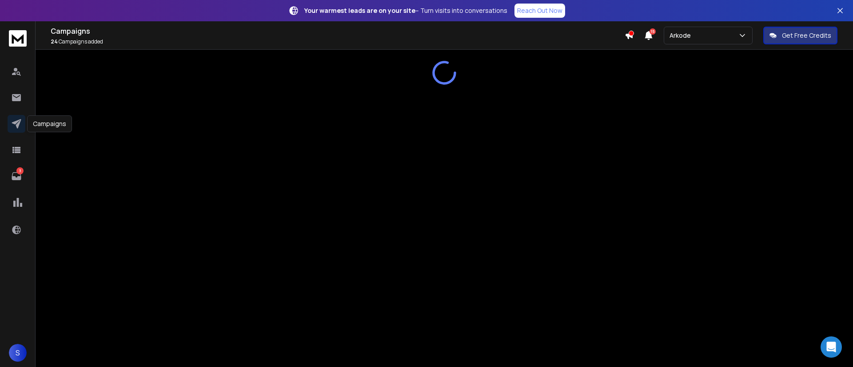
click at [15, 124] on icon at bounding box center [16, 124] width 11 height 11
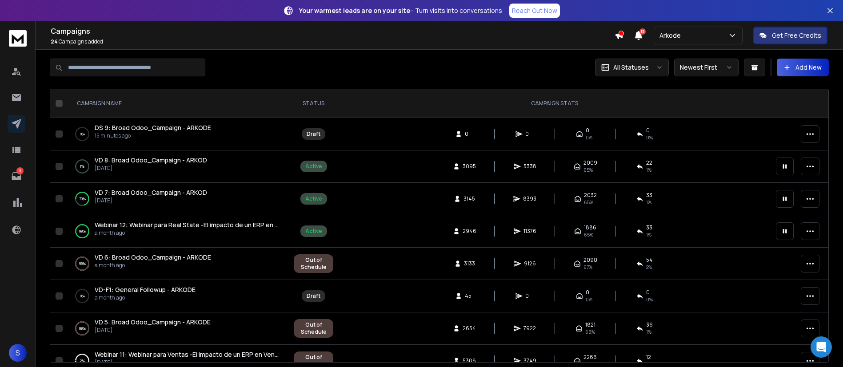
click at [179, 132] on link "DS 9: Broad Odoo_Campaign - ARKODE" at bounding box center [153, 128] width 116 height 9
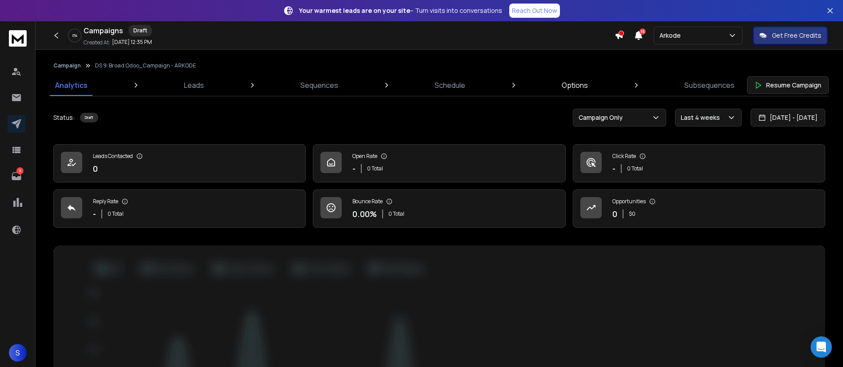
click at [566, 87] on p "Options" at bounding box center [575, 85] width 26 height 11
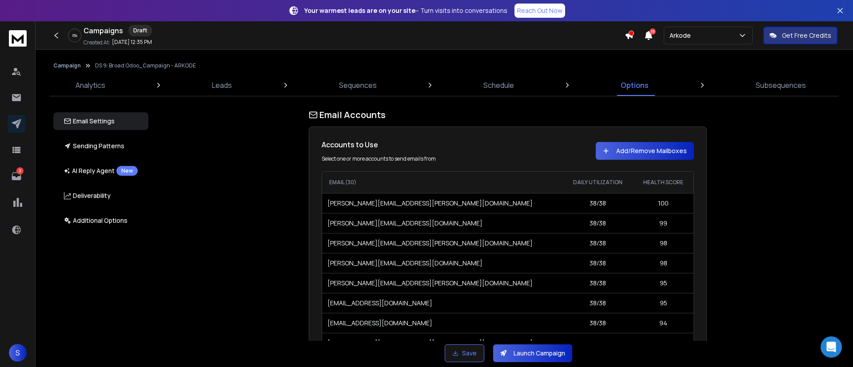
drag, startPoint x: 315, startPoint y: 111, endPoint x: 390, endPoint y: 118, distance: 75.9
click at [390, 118] on h1 "Email Accounts" at bounding box center [508, 115] width 398 height 12
click at [660, 153] on button "Add/Remove Mailboxes" at bounding box center [645, 151] width 98 height 18
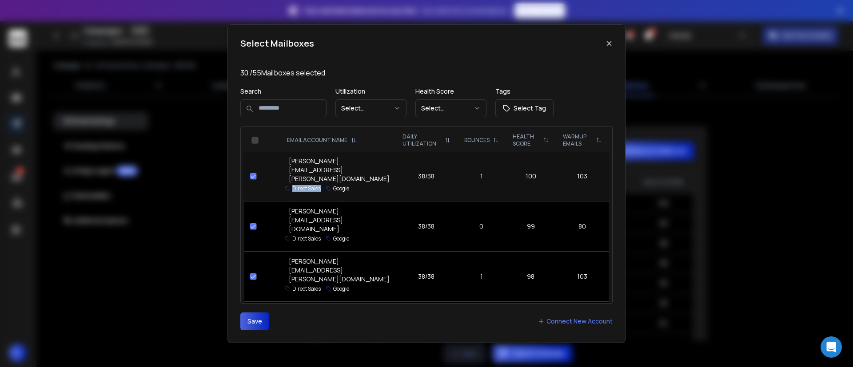
drag, startPoint x: 288, startPoint y: 169, endPoint x: 324, endPoint y: 170, distance: 36.4
click at [324, 185] on div "Direct Sales Google" at bounding box center [337, 188] width 105 height 7
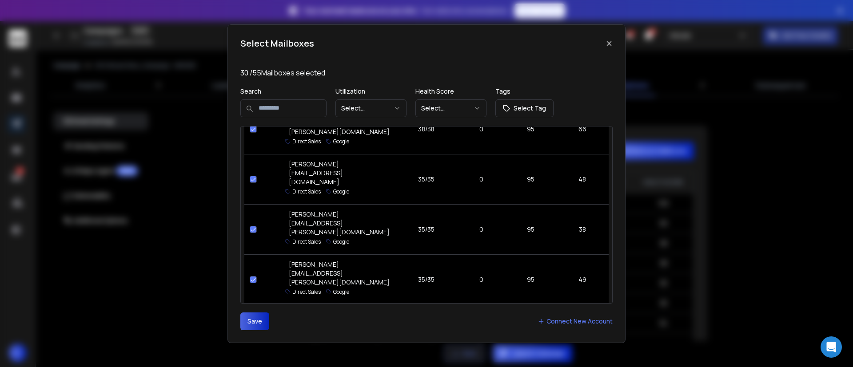
scroll to position [578, 0]
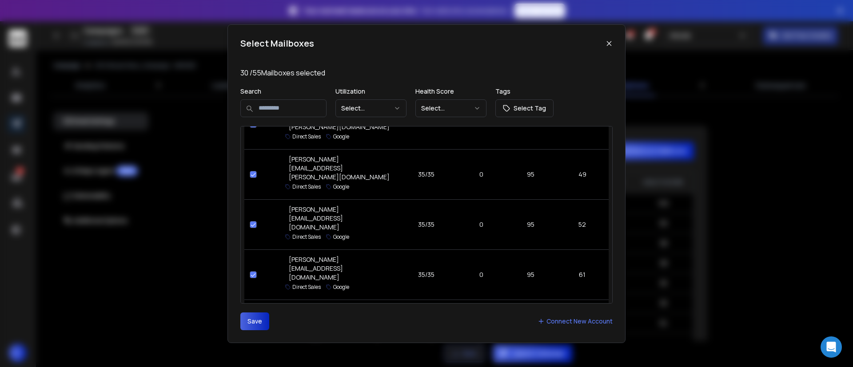
click at [251, 322] on button "Save" at bounding box center [254, 322] width 29 height 18
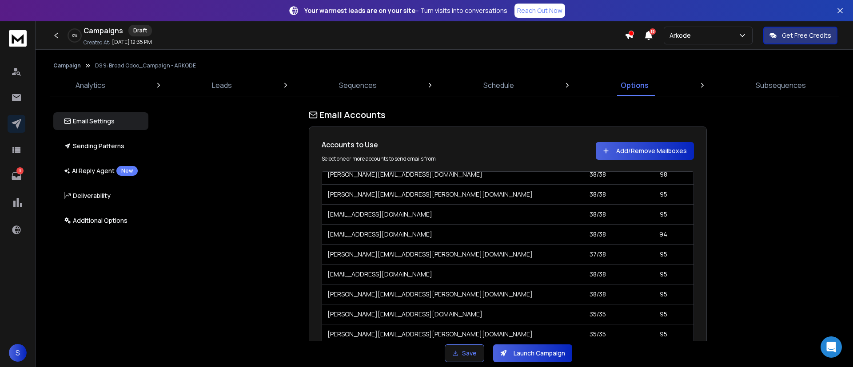
scroll to position [133, 0]
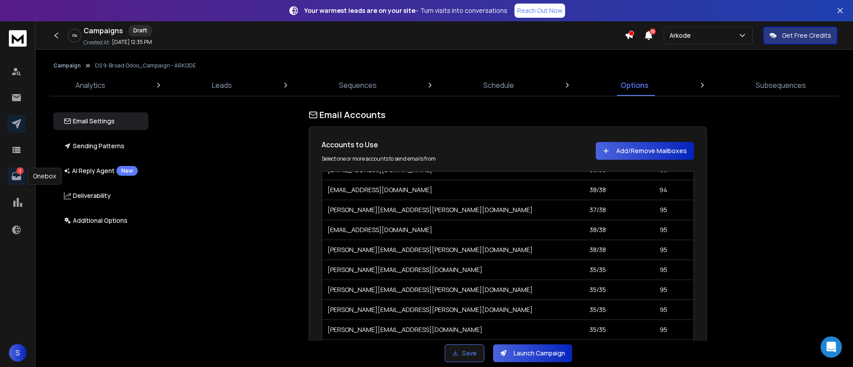
click at [19, 173] on p "3" at bounding box center [19, 171] width 7 height 7
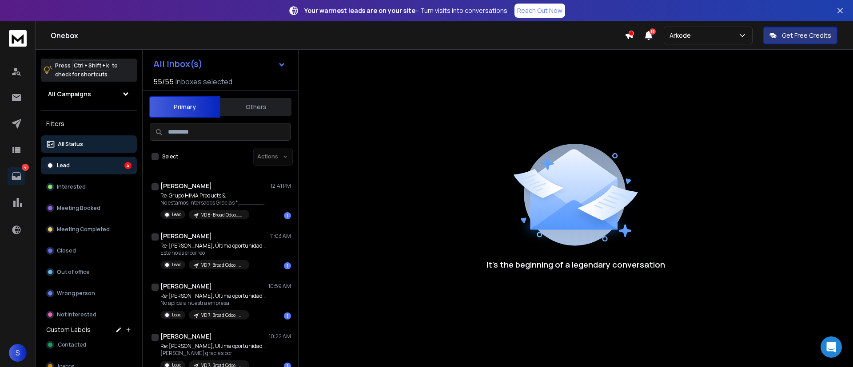
click at [96, 168] on button "Lead 4" at bounding box center [89, 166] width 96 height 18
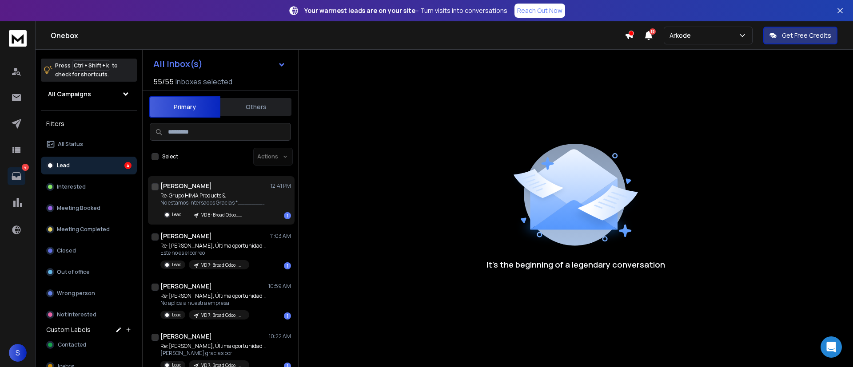
click at [192, 191] on div "[PERSON_NAME] 12:41 PM Re: Grupo HIMA Products & No estamos intersados Gracias …" at bounding box center [225, 201] width 131 height 38
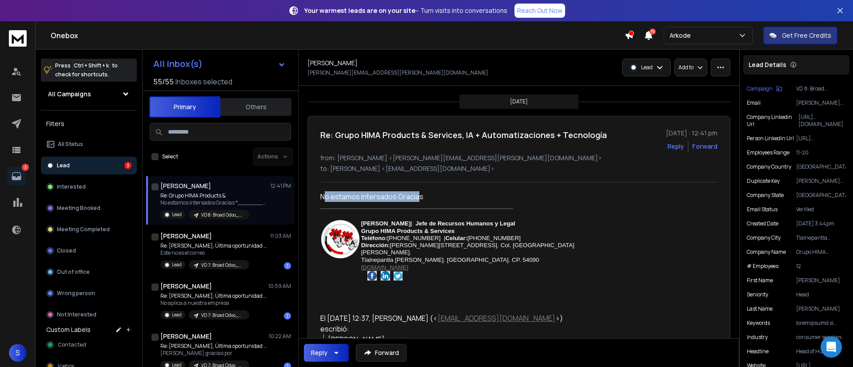
drag, startPoint x: 327, startPoint y: 194, endPoint x: 419, endPoint y: 195, distance: 92.0
click at [419, 195] on div "No estamos intersados Gracias" at bounding box center [450, 197] width 260 height 11
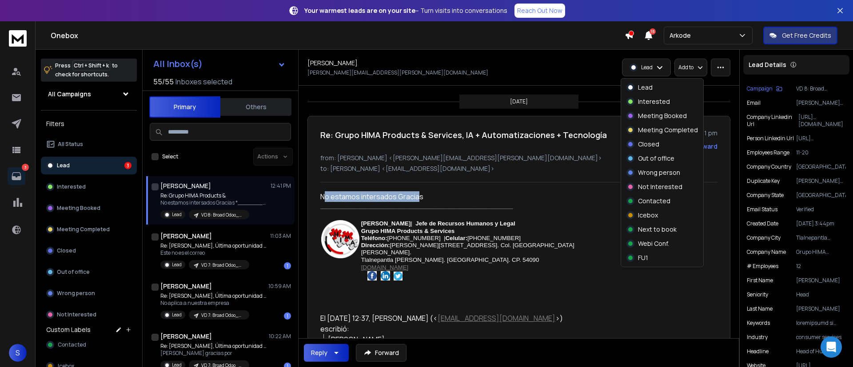
click at [660, 67] on icon at bounding box center [659, 67] width 5 height 3
click at [647, 189] on p "Not Interested" at bounding box center [660, 187] width 44 height 9
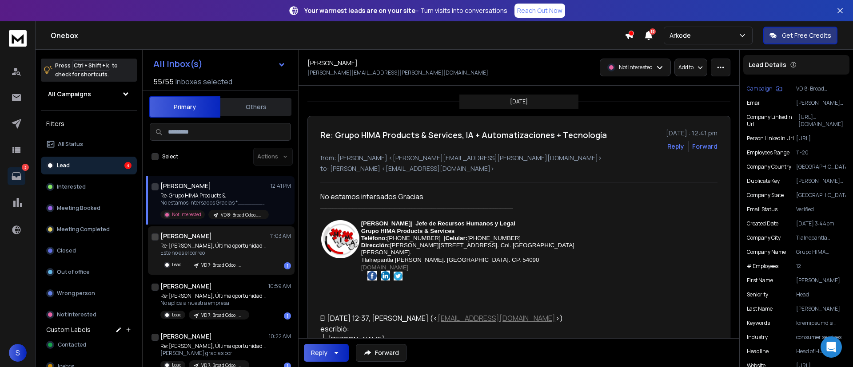
click at [238, 248] on p "Re: [PERSON_NAME], Última oportunidad para" at bounding box center [213, 246] width 107 height 7
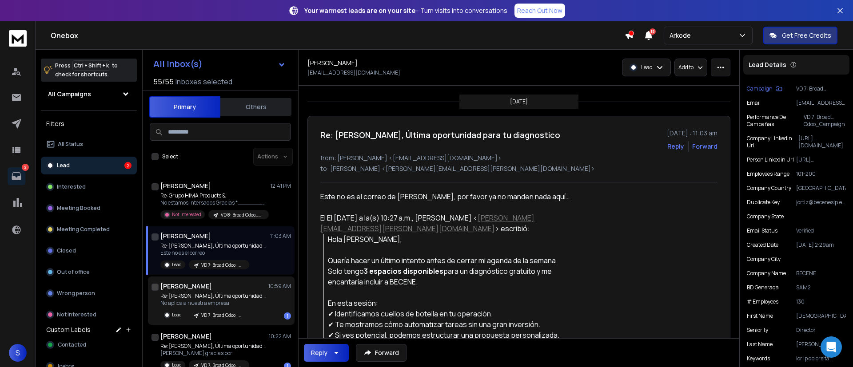
click at [242, 295] on p "Re: [PERSON_NAME], Última oportunidad para" at bounding box center [213, 296] width 107 height 7
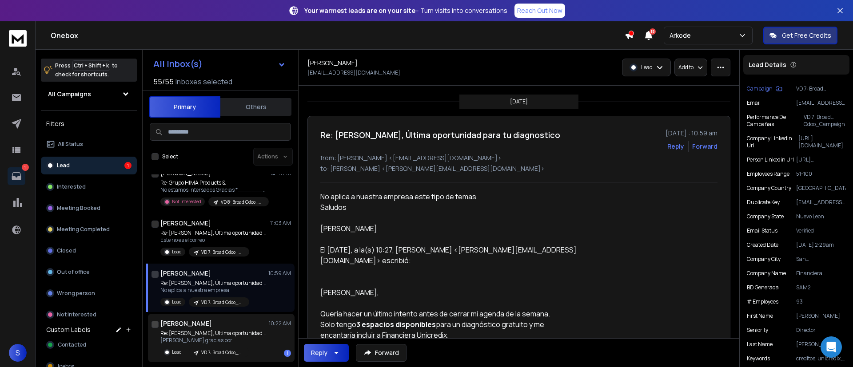
scroll to position [23, 0]
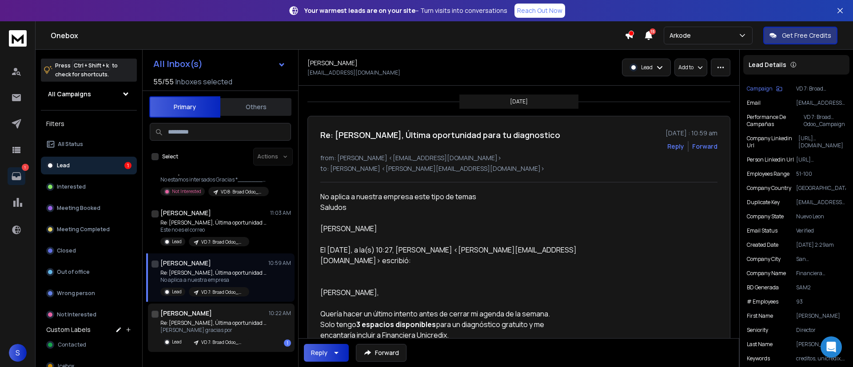
click at [257, 318] on div "[PERSON_NAME] 10:22 AM Re: [PERSON_NAME], Última oportunidad para [PERSON_NAME]…" at bounding box center [225, 328] width 131 height 38
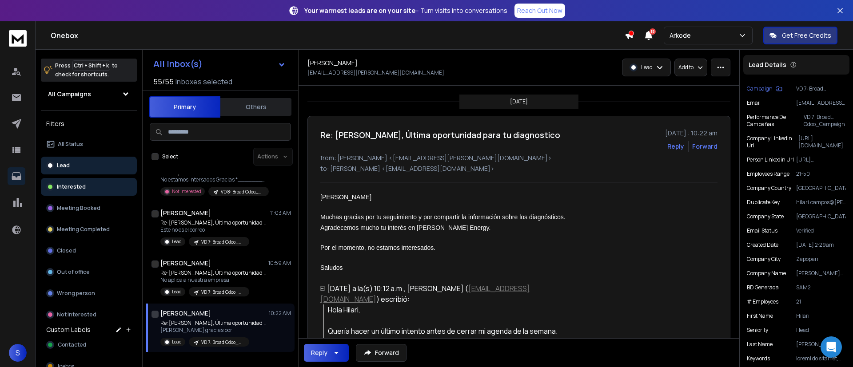
click at [56, 185] on div "Interested" at bounding box center [66, 187] width 40 height 8
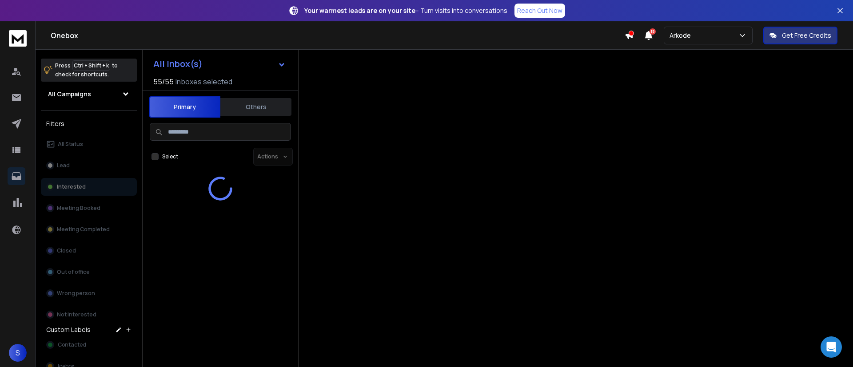
scroll to position [0, 0]
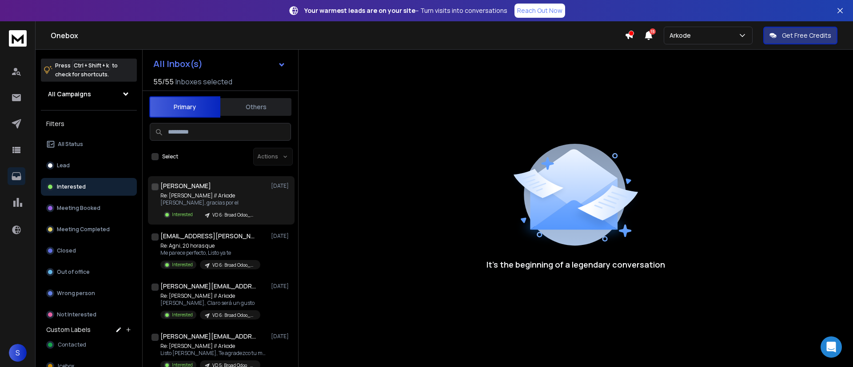
click at [237, 193] on p "Re: [PERSON_NAME] // Arkode" at bounding box center [210, 195] width 100 height 7
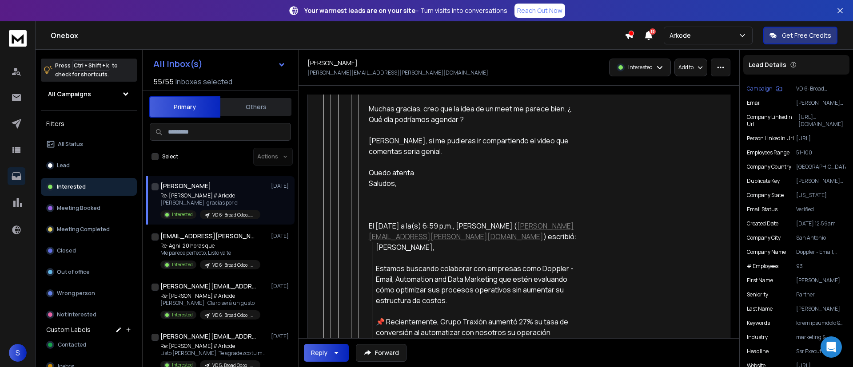
scroll to position [711, 0]
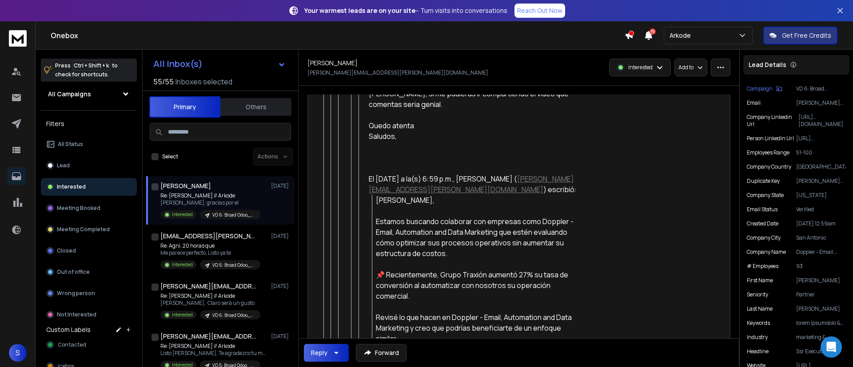
click at [324, 351] on div "Reply" at bounding box center [319, 353] width 16 height 9
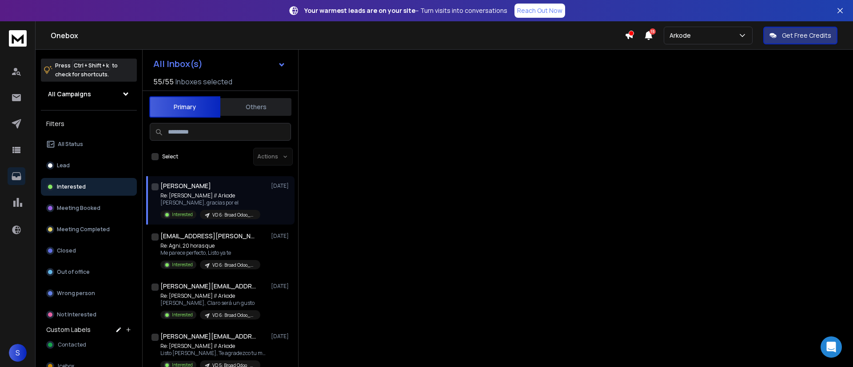
scroll to position [0, 0]
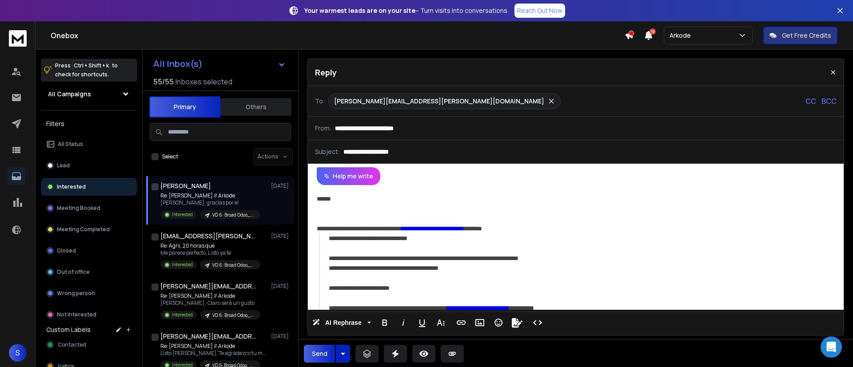
click at [343, 220] on div at bounding box center [576, 219] width 518 height 10
click at [519, 325] on icon "button" at bounding box center [517, 323] width 11 height 9
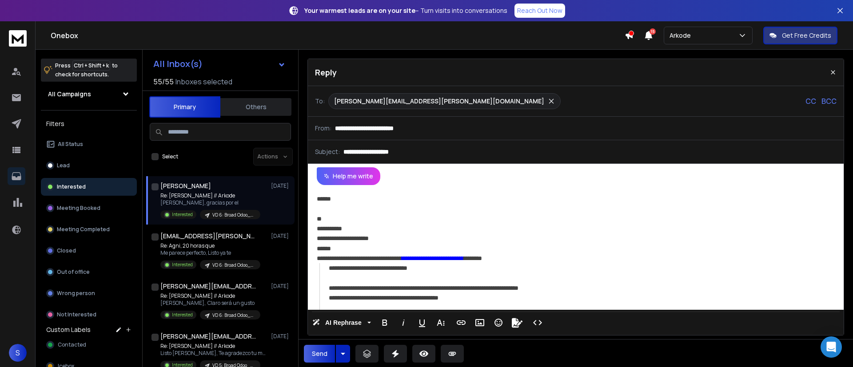
click at [354, 245] on div "******" at bounding box center [569, 249] width 505 height 10
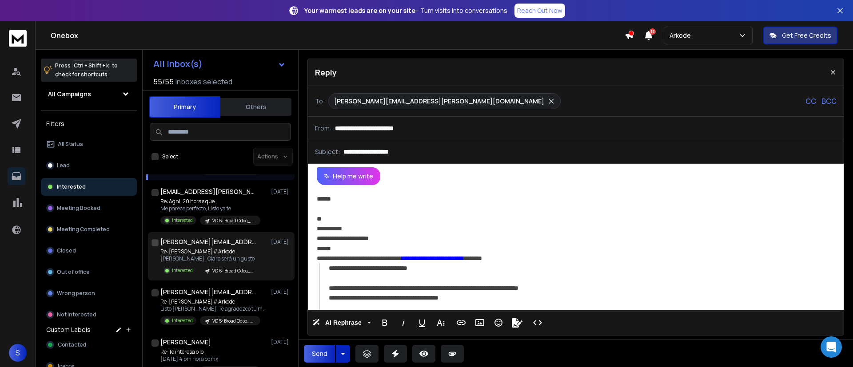
scroll to position [89, 0]
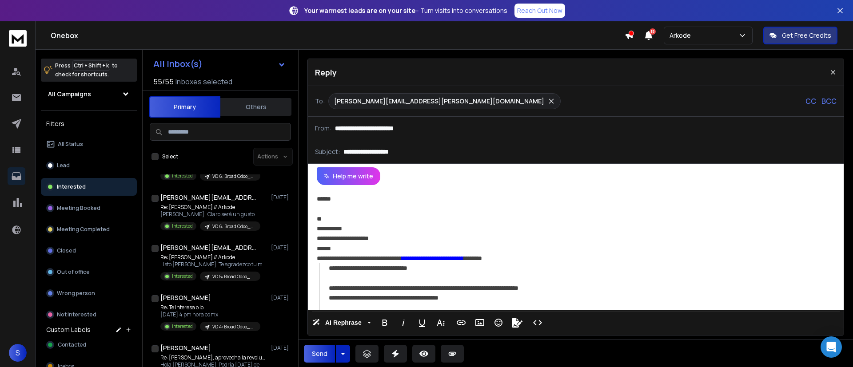
click at [830, 72] on icon at bounding box center [833, 72] width 7 height 7
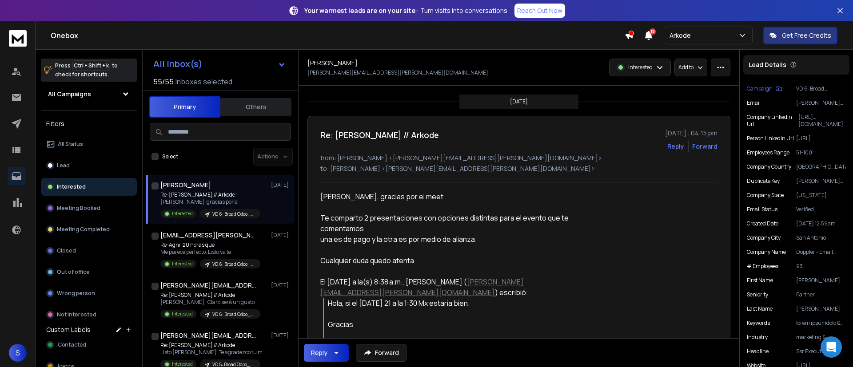
scroll to position [0, 0]
click at [653, 69] on div "Interested" at bounding box center [640, 67] width 61 height 17
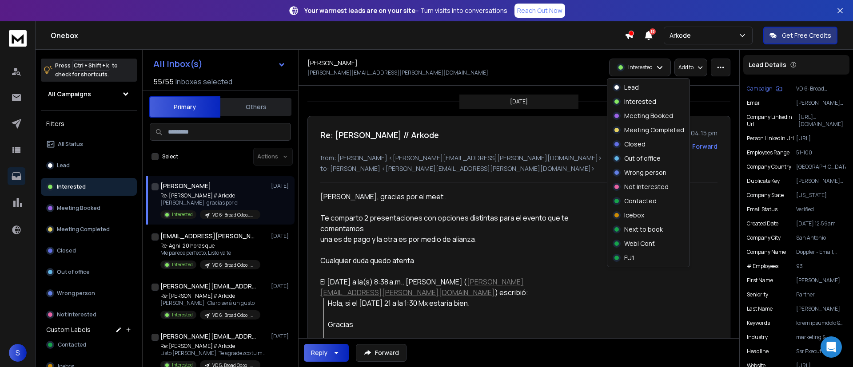
click at [204, 190] on div "[PERSON_NAME] [DATE]" at bounding box center [225, 186] width 131 height 9
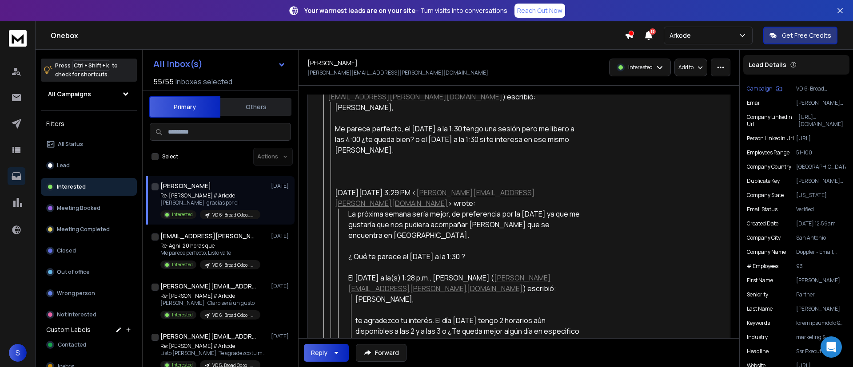
scroll to position [311, 0]
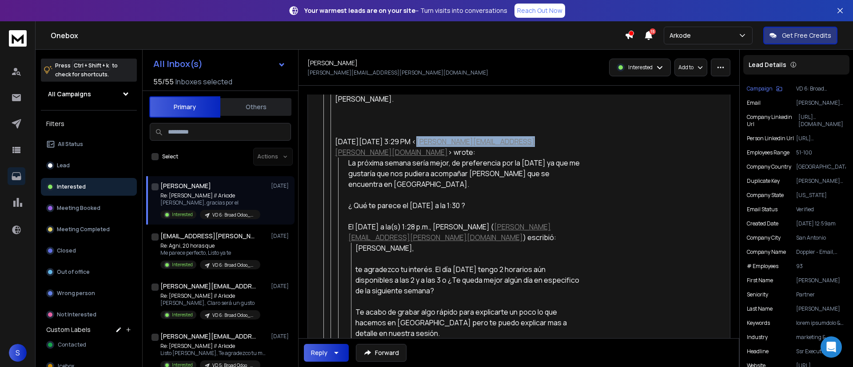
drag, startPoint x: 339, startPoint y: 152, endPoint x: 447, endPoint y: 153, distance: 108.4
click at [447, 153] on div "[DATE][DATE] 3:29 PM < [PERSON_NAME][EMAIL_ADDRESS][PERSON_NAME][DOMAIN_NAME] >…" at bounding box center [457, 146] width 245 height 21
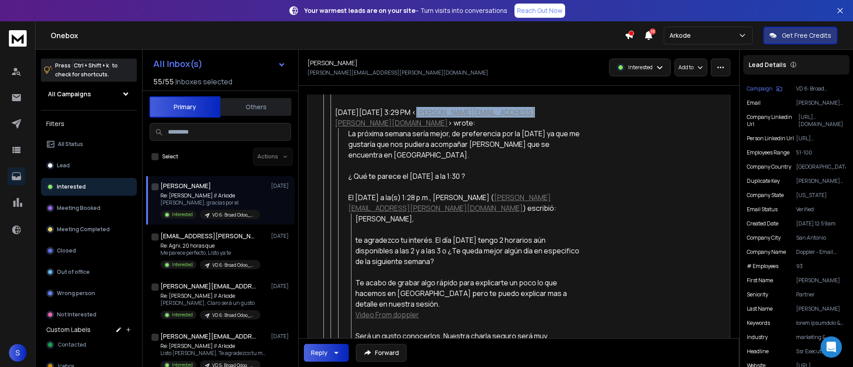
scroll to position [355, 0]
